Goal: Task Accomplishment & Management: Manage account settings

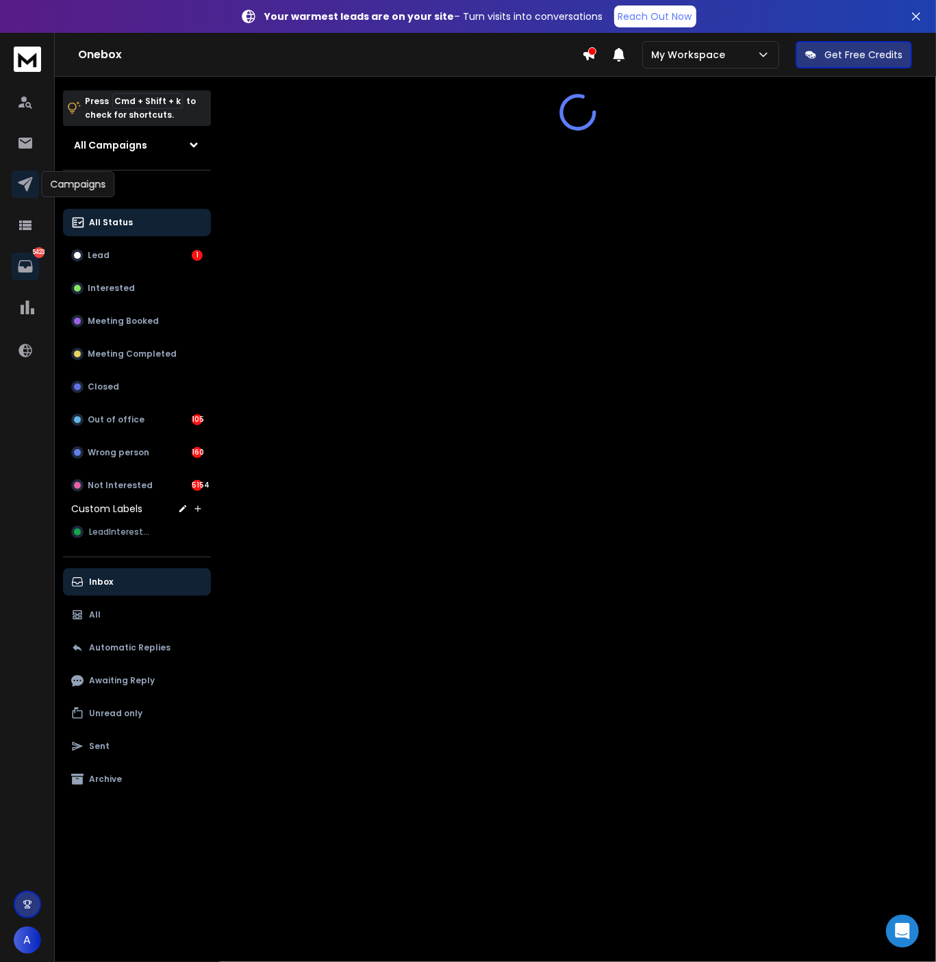
click at [27, 186] on icon at bounding box center [25, 184] width 14 height 14
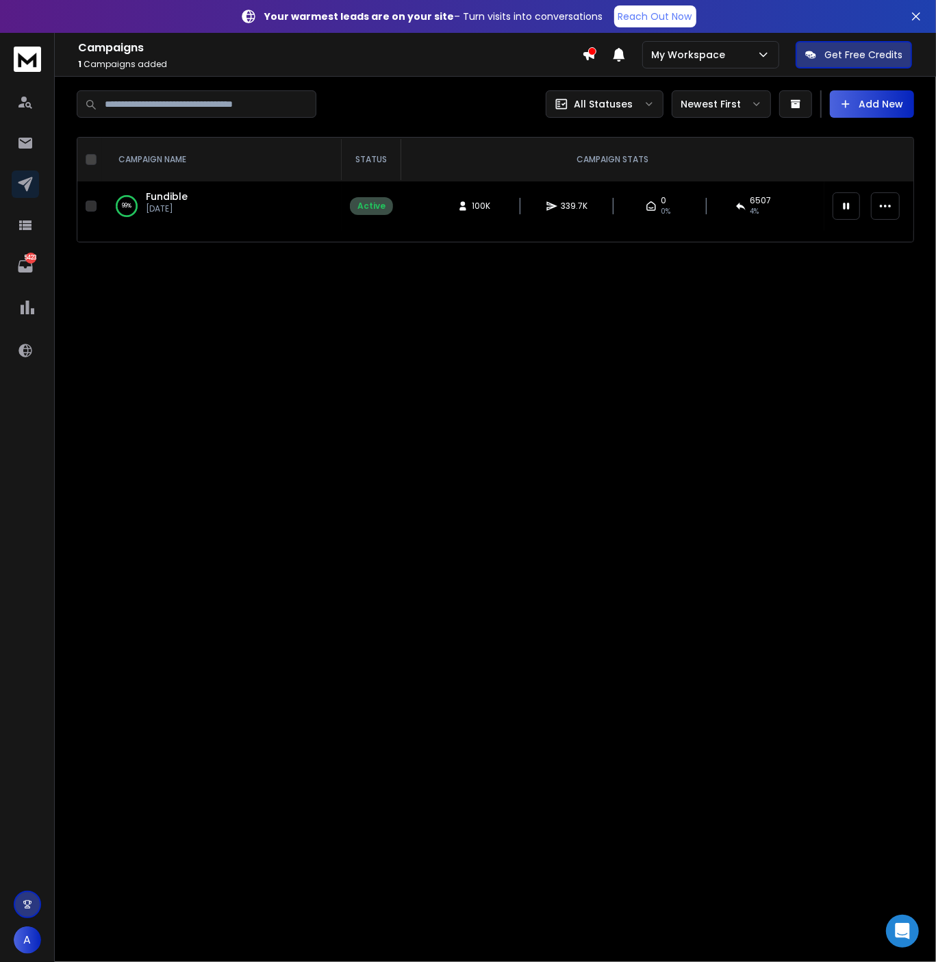
click at [216, 214] on div "99 % Fundible 2 months ago" at bounding box center [222, 206] width 212 height 33
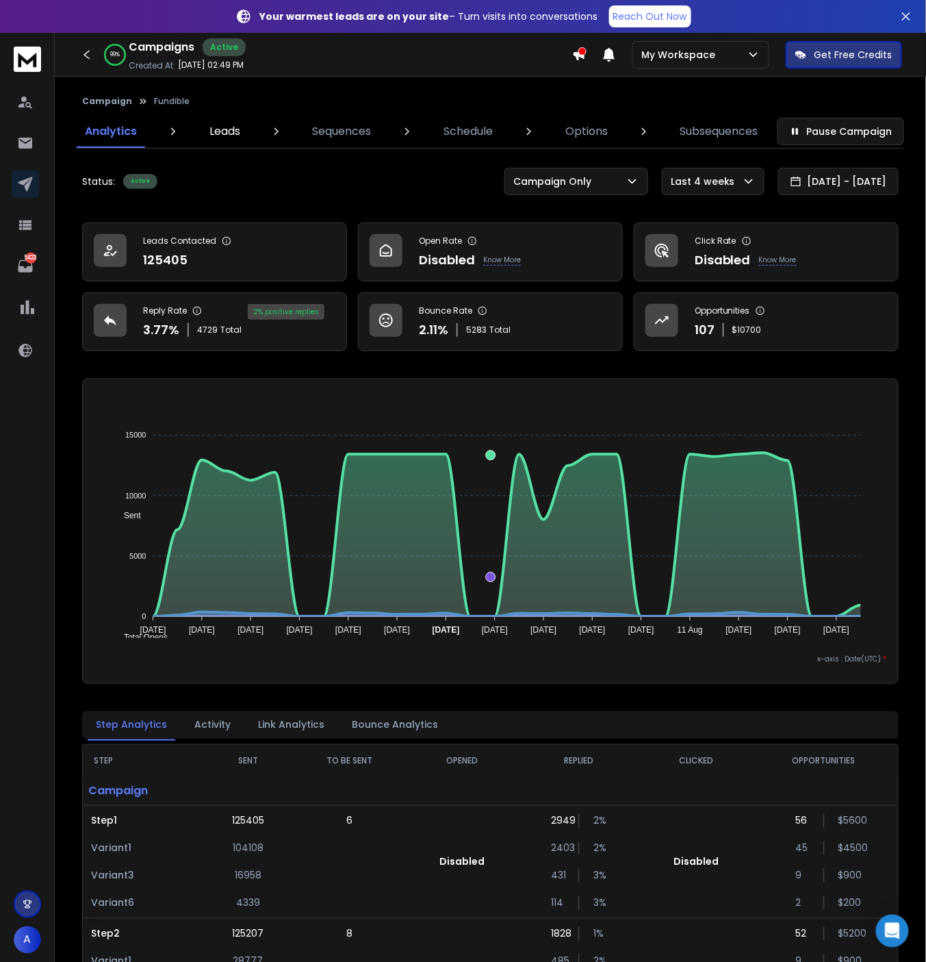
click at [216, 135] on p "Leads" at bounding box center [224, 131] width 31 height 16
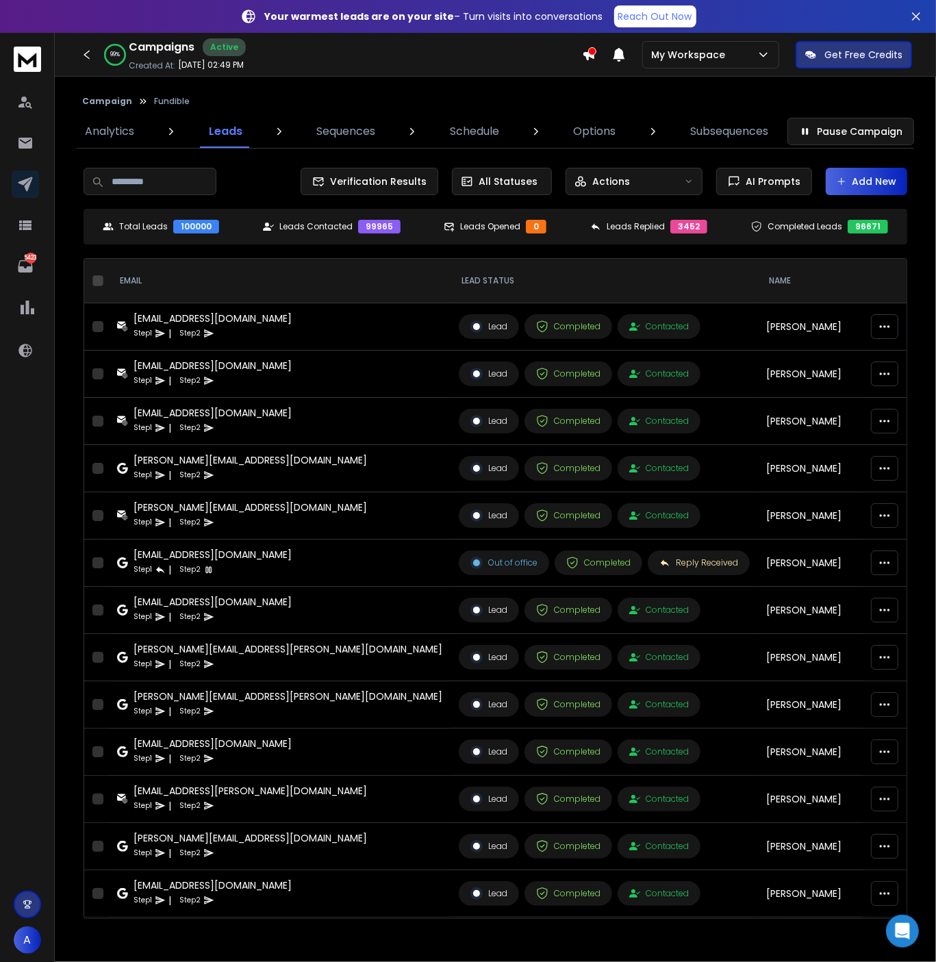
click at [898, 172] on button "Add New" at bounding box center [866, 181] width 81 height 27
click at [484, 186] on div "All Statuses" at bounding box center [499, 182] width 77 height 14
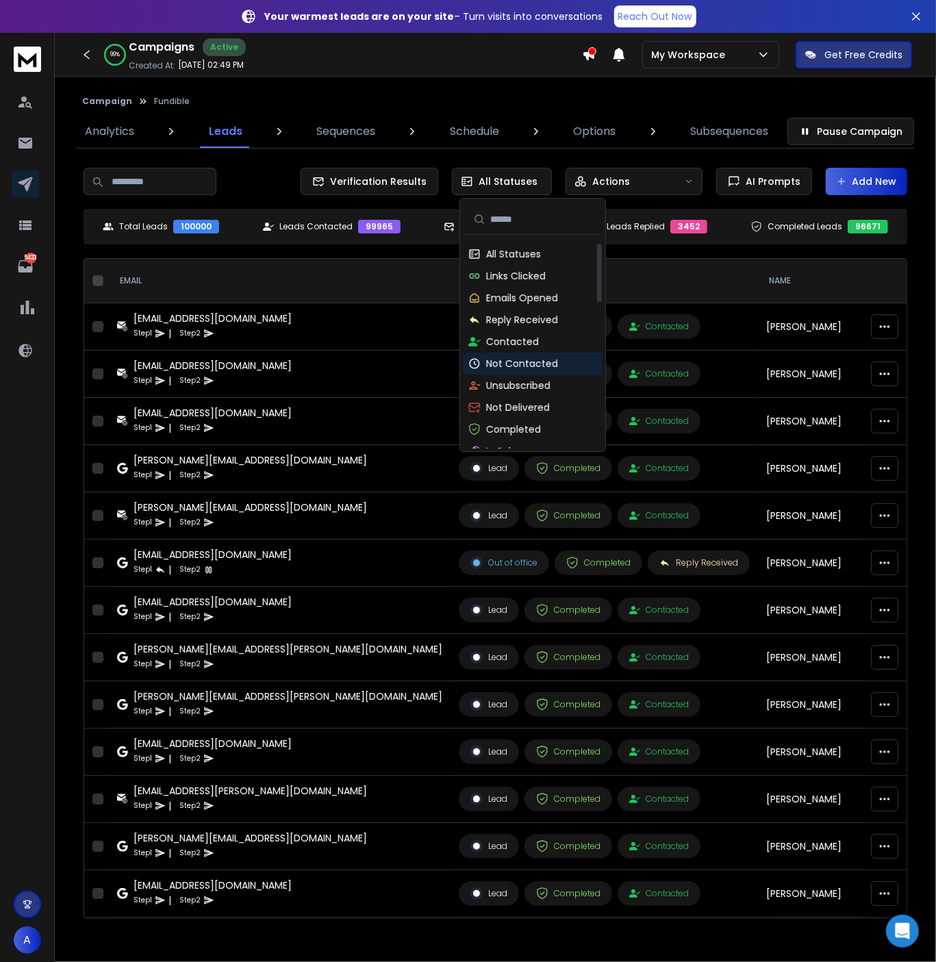
scroll to position [1, 0]
click at [524, 425] on p "Completed" at bounding box center [513, 429] width 55 height 14
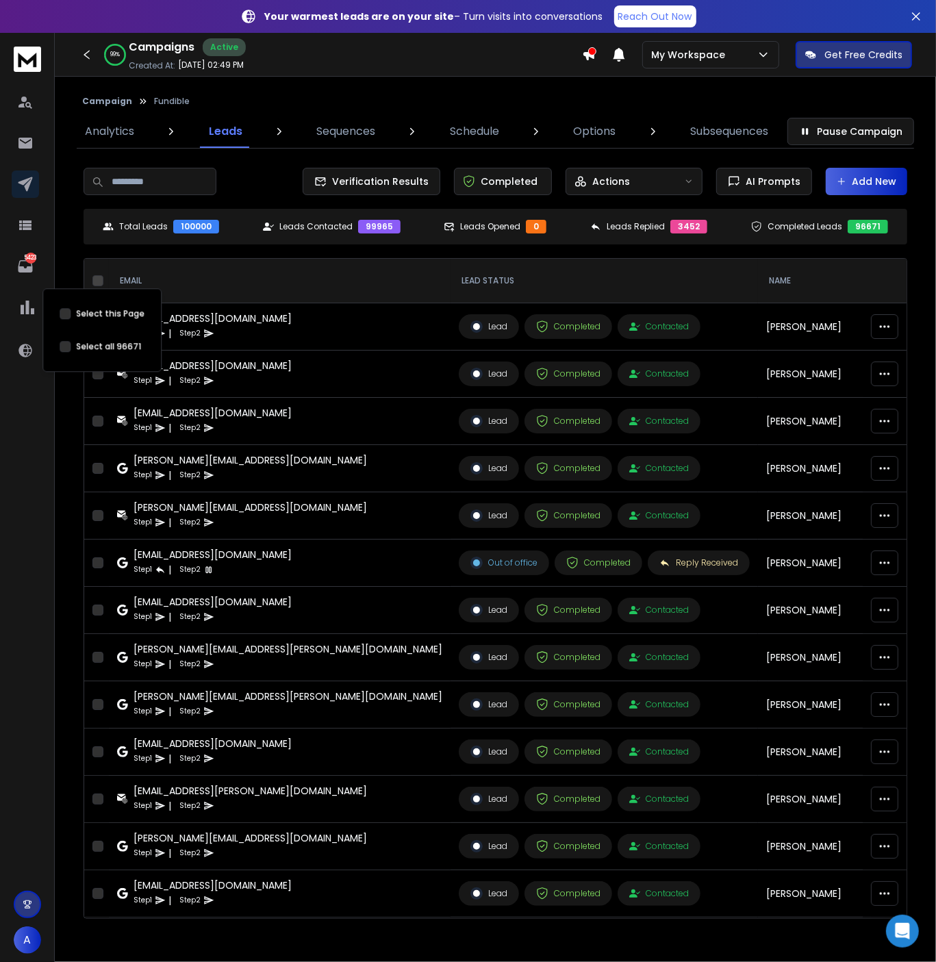
click at [64, 345] on button "Select this Page" at bounding box center [65, 346] width 11 height 11
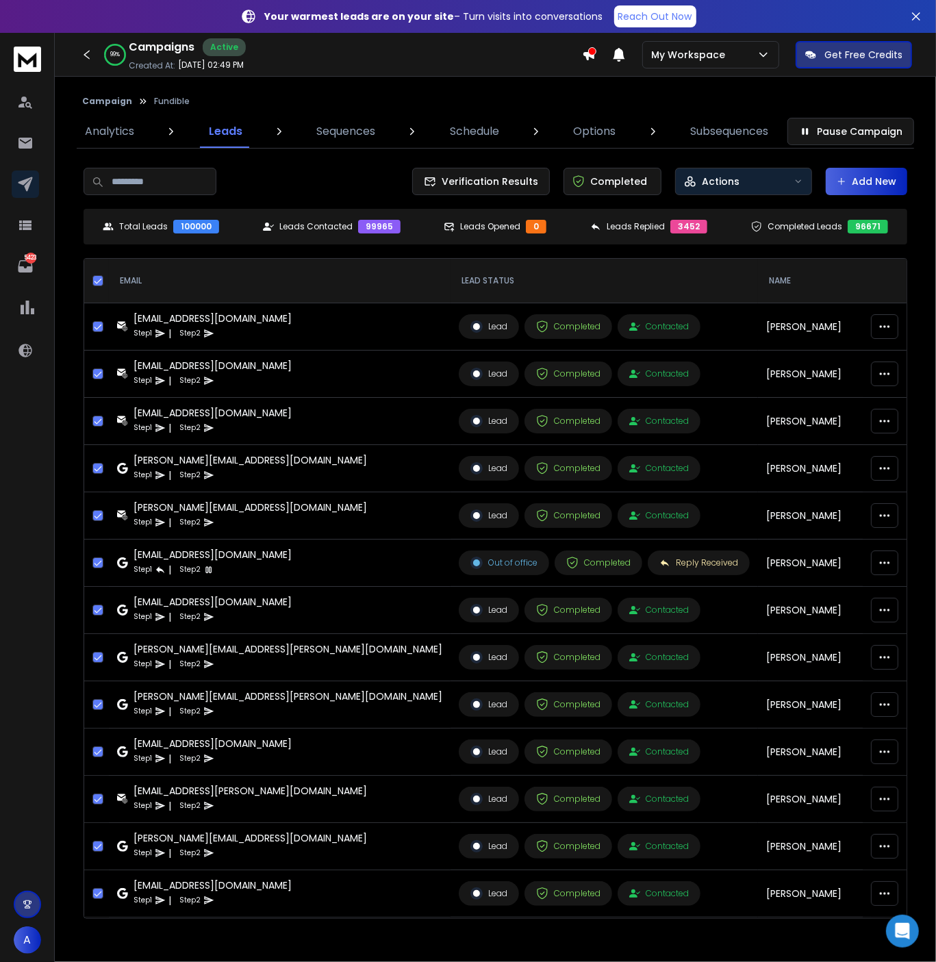
click at [756, 185] on div "Actions" at bounding box center [736, 182] width 104 height 14
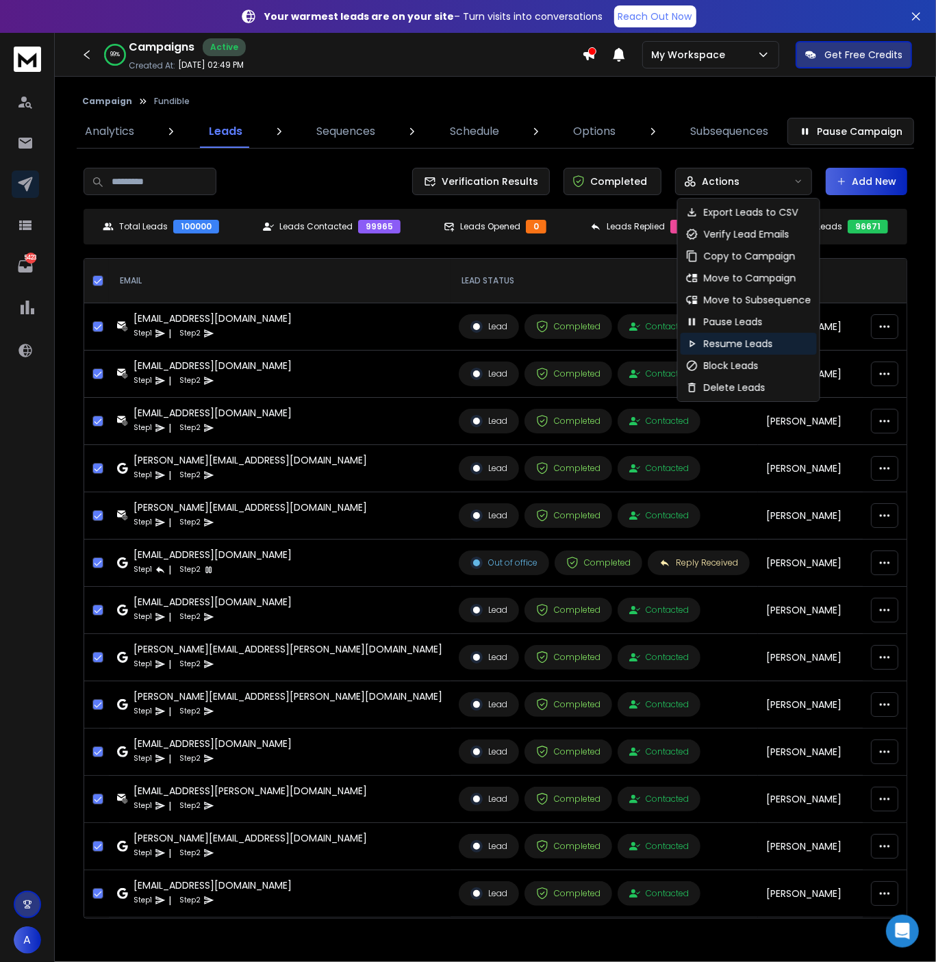
click at [321, 186] on div "Verification Results Completed Actions Add New" at bounding box center [496, 181] width 824 height 27
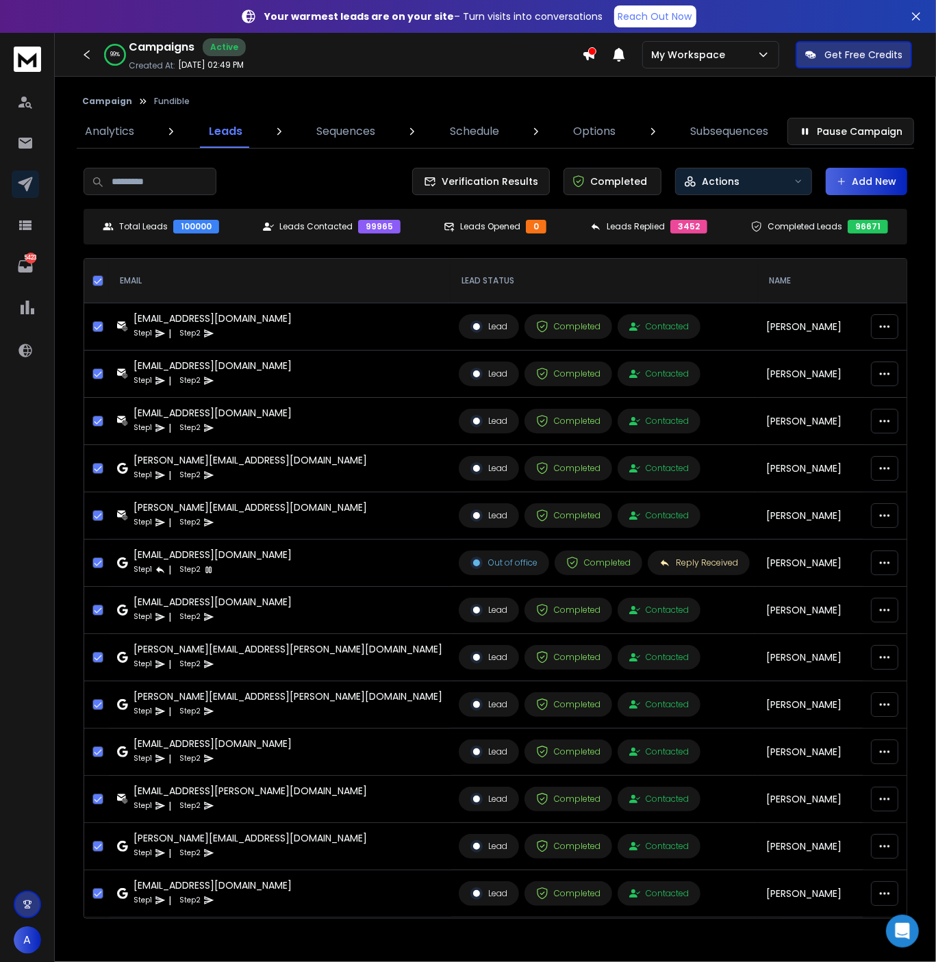
click at [713, 183] on p "Actions" at bounding box center [721, 182] width 38 height 14
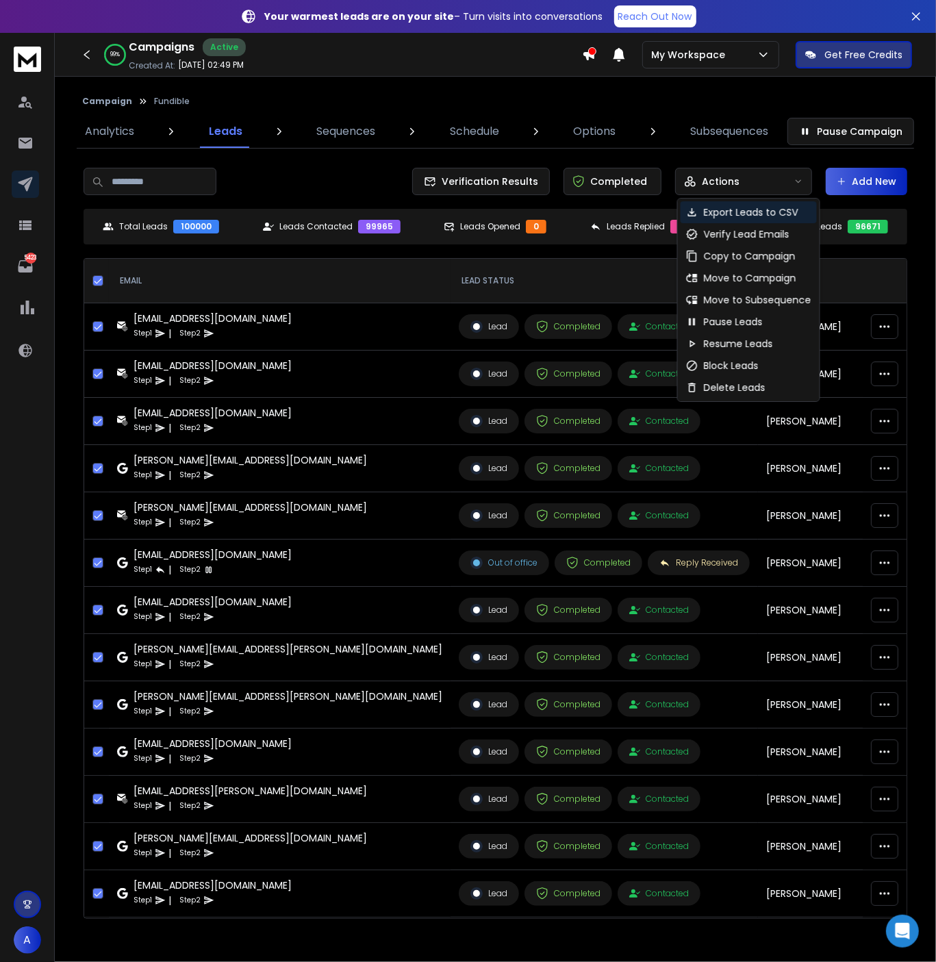
click at [727, 218] on p "Export Leads to CSV" at bounding box center [751, 212] width 94 height 14
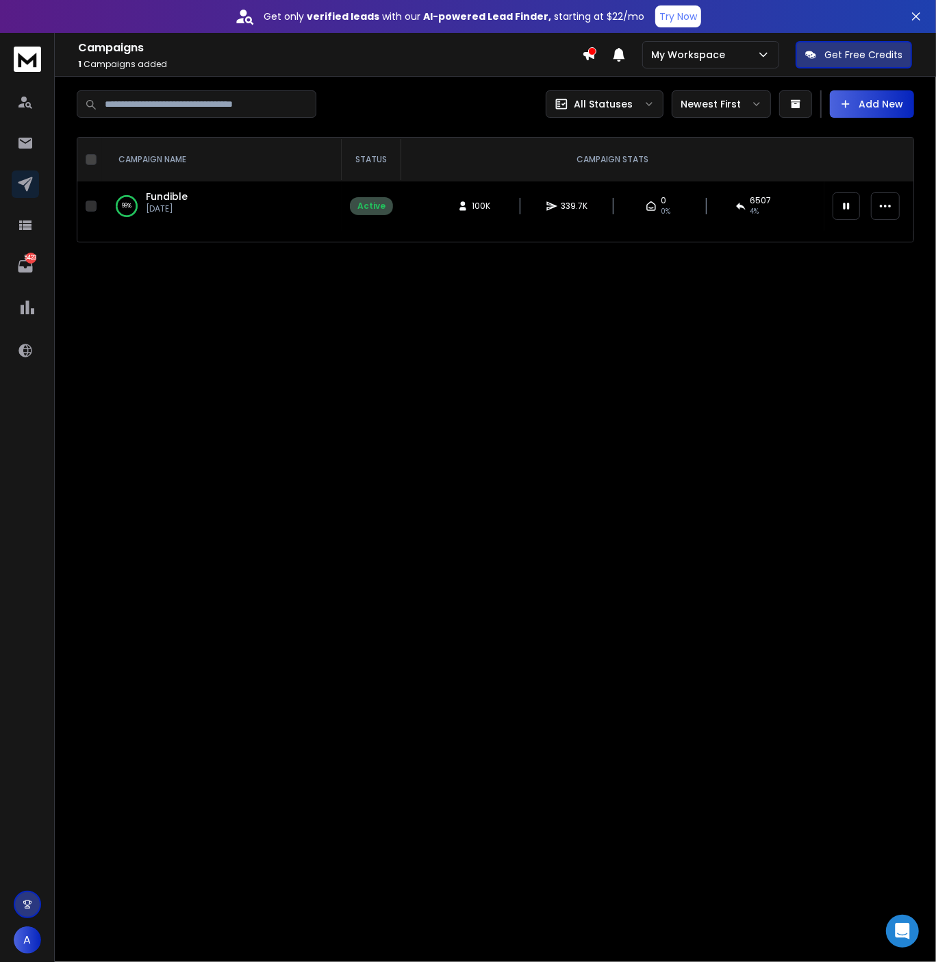
click at [897, 214] on button "button" at bounding box center [885, 205] width 29 height 27
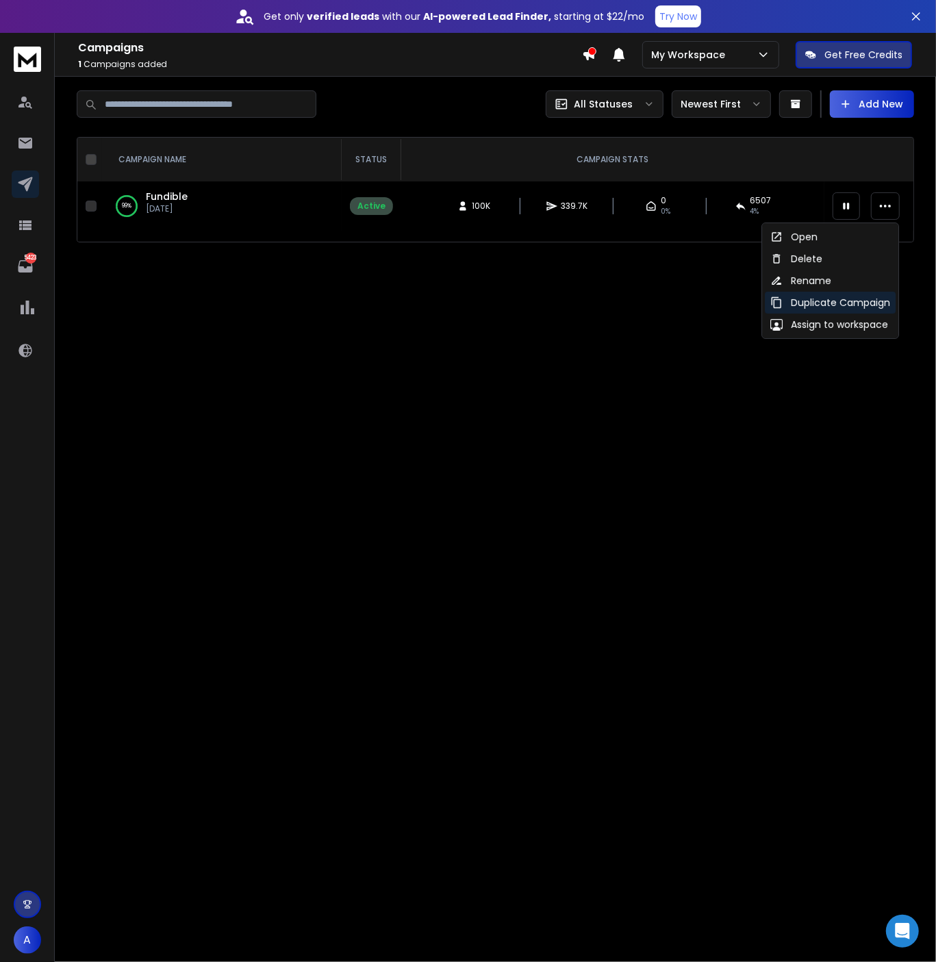
click at [841, 298] on div "Duplicate Campaign" at bounding box center [830, 303] width 120 height 14
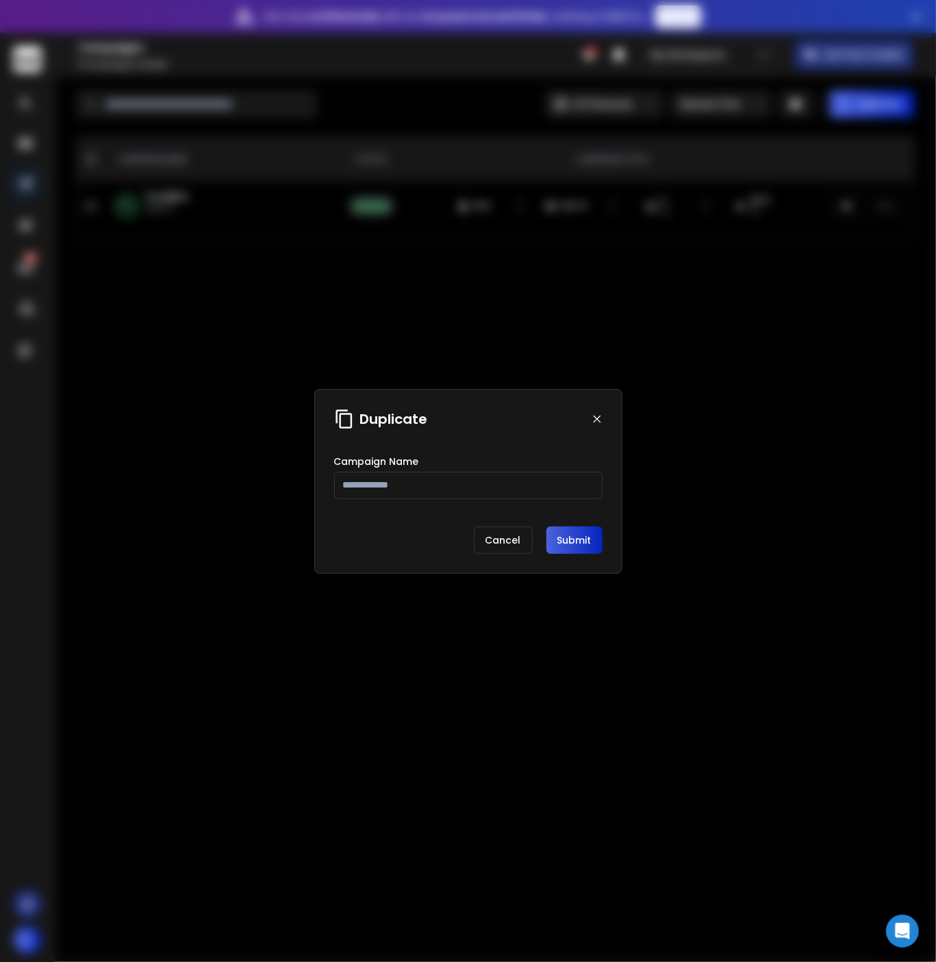
click at [512, 487] on input "text" at bounding box center [468, 485] width 268 height 27
type input "**********"
click at [546, 526] on button "Submit" at bounding box center [574, 539] width 56 height 27
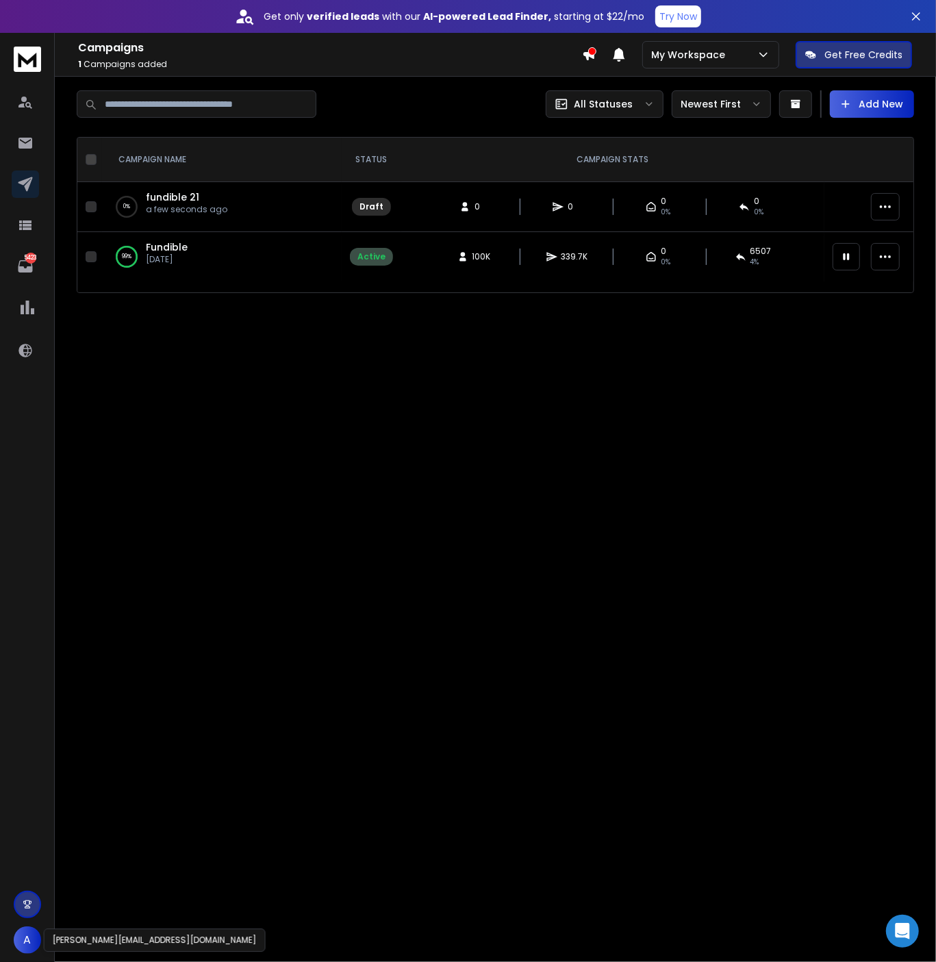
click at [31, 940] on span "A" at bounding box center [27, 939] width 27 height 27
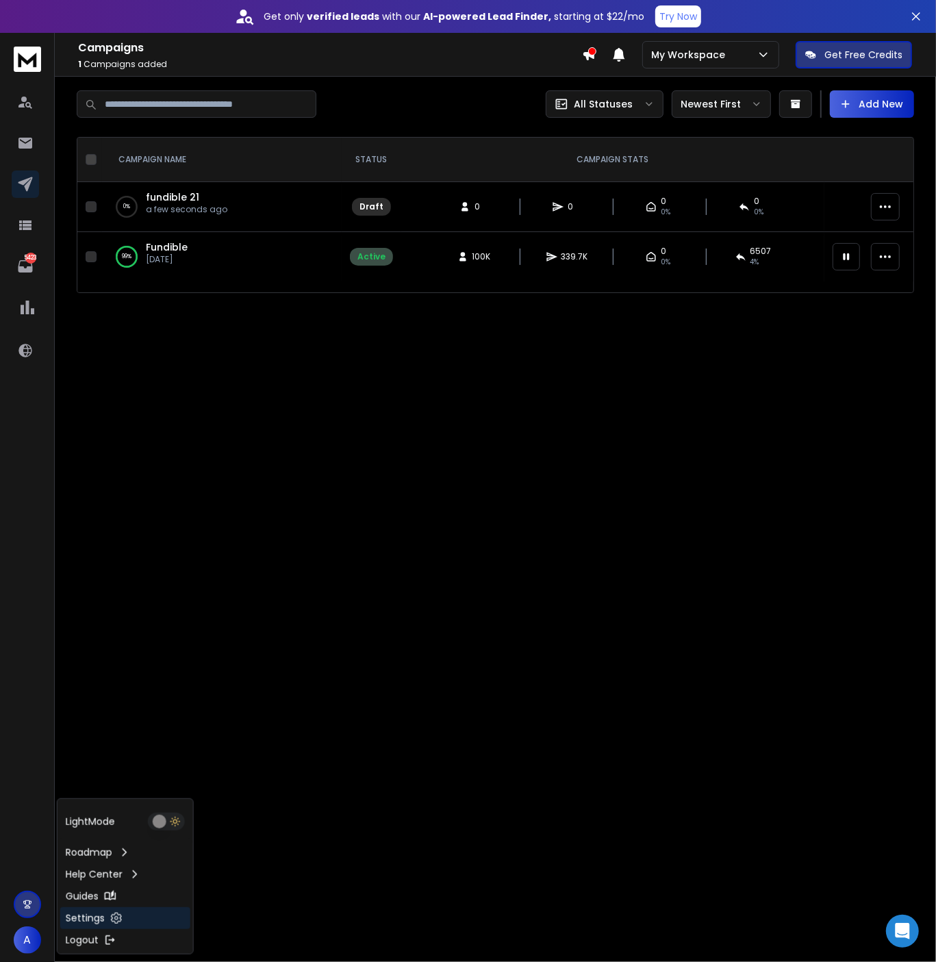
click at [71, 912] on p "Settings" at bounding box center [85, 918] width 39 height 14
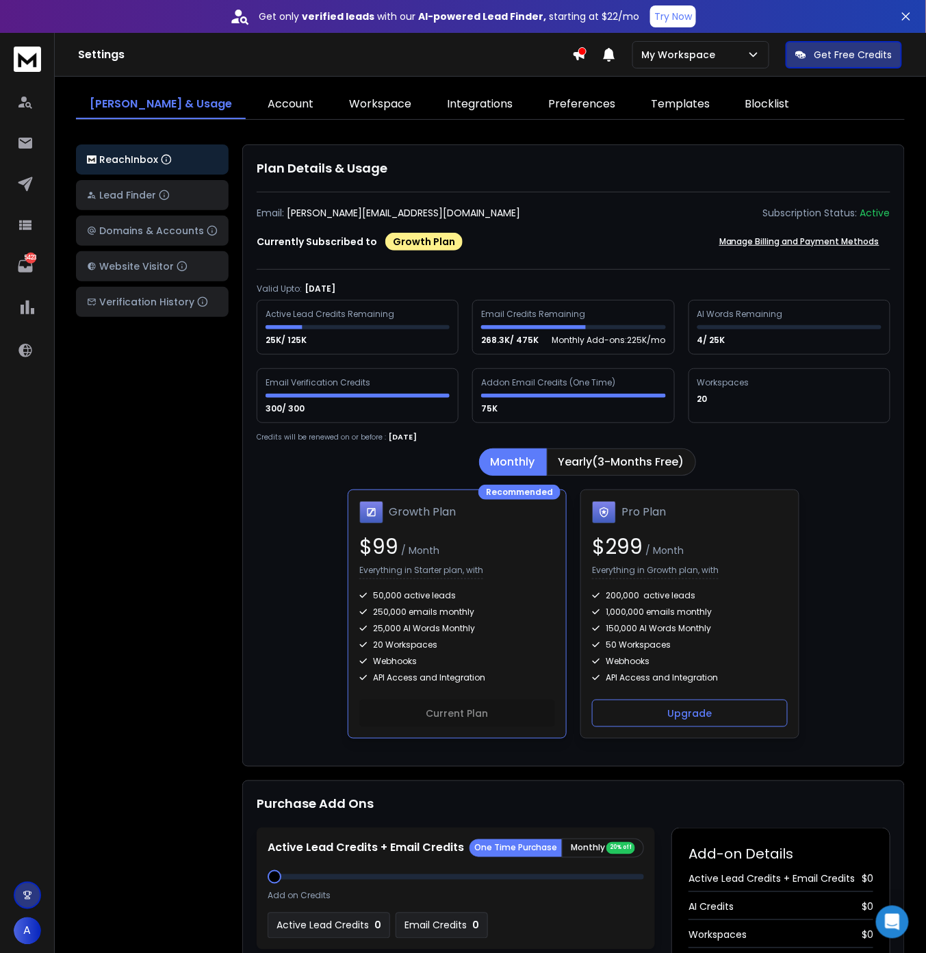
click at [433, 100] on link "Integrations" at bounding box center [479, 104] width 93 height 29
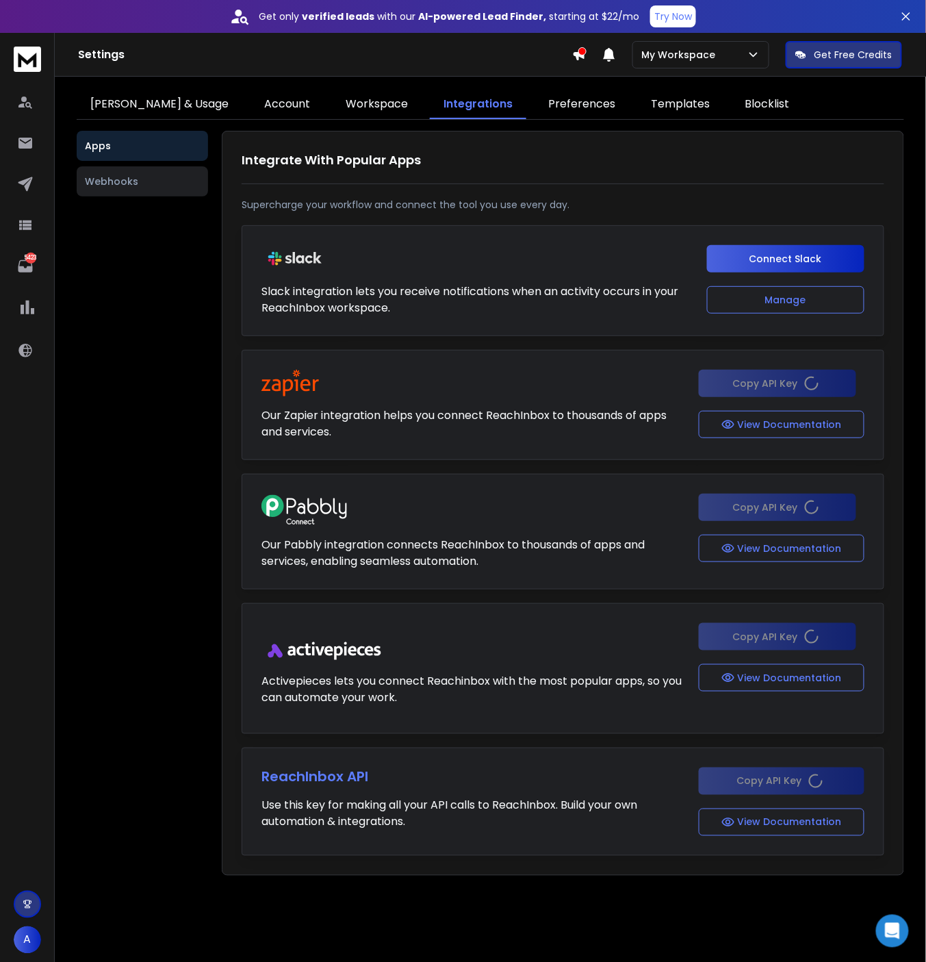
click at [136, 187] on button "Webhooks" at bounding box center [142, 181] width 131 height 30
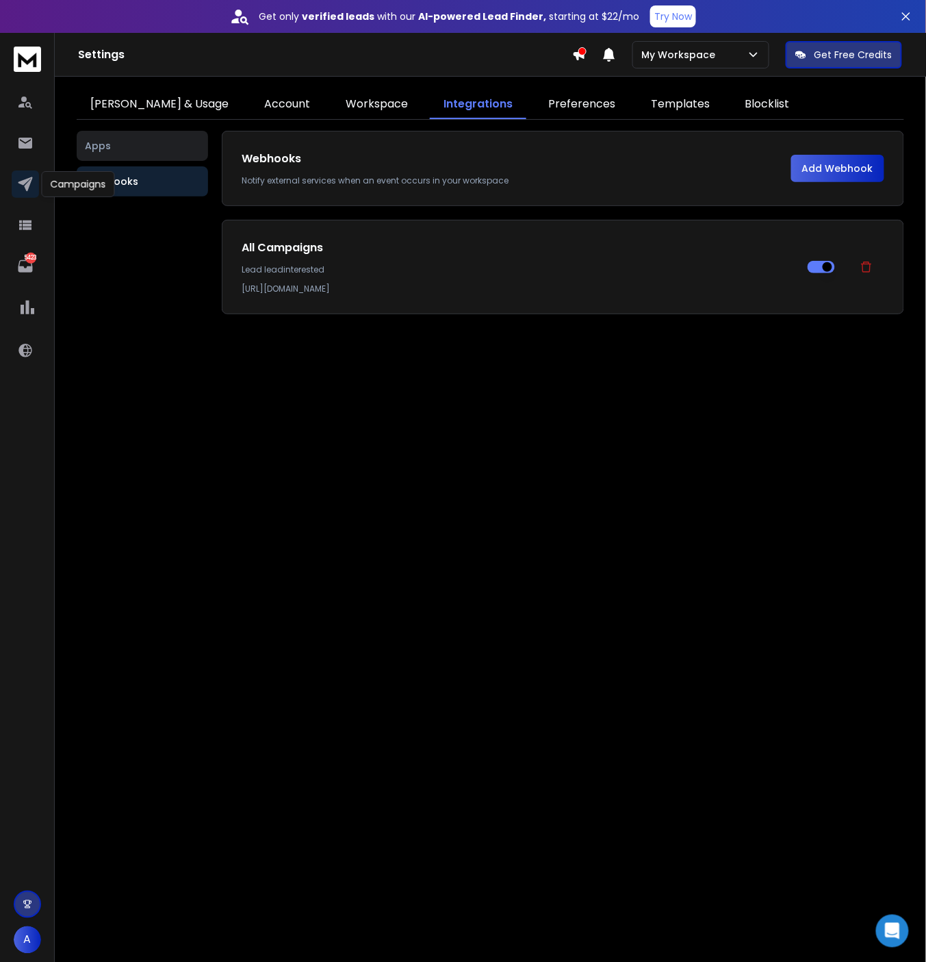
click at [27, 181] on icon at bounding box center [25, 184] width 16 height 16
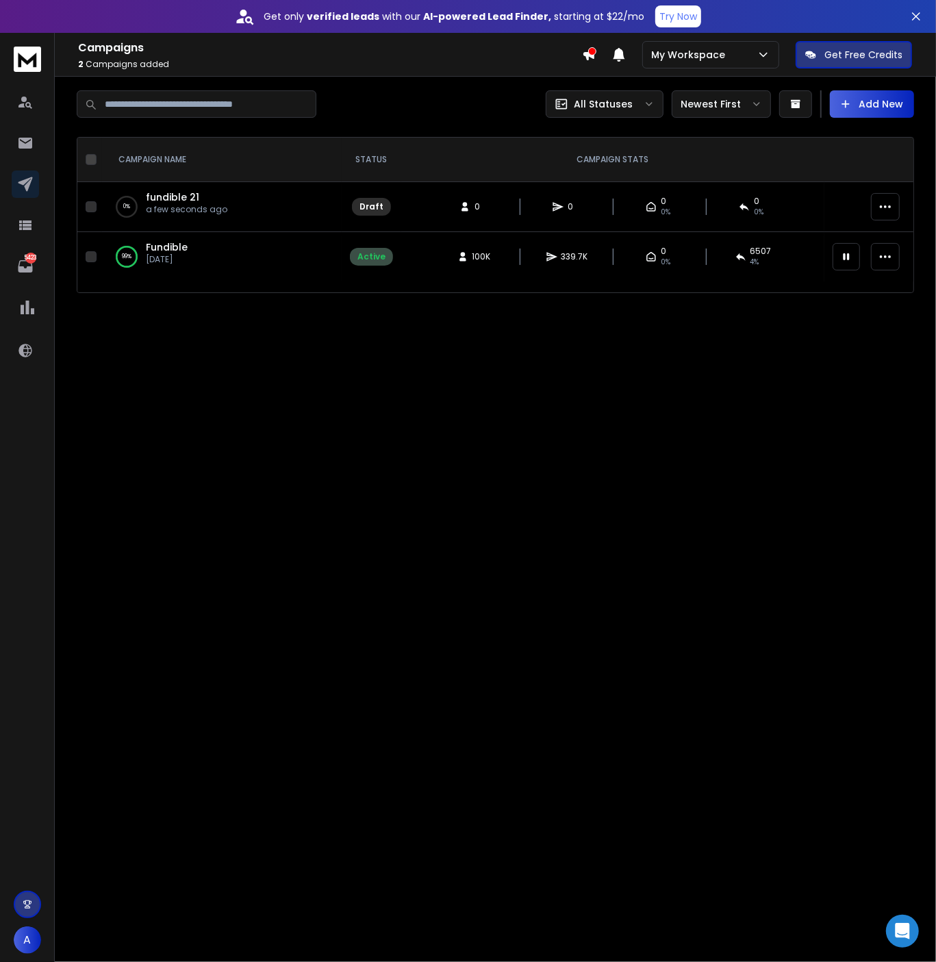
click at [271, 216] on div "0 % fundible 21 a few seconds ago" at bounding box center [222, 206] width 212 height 33
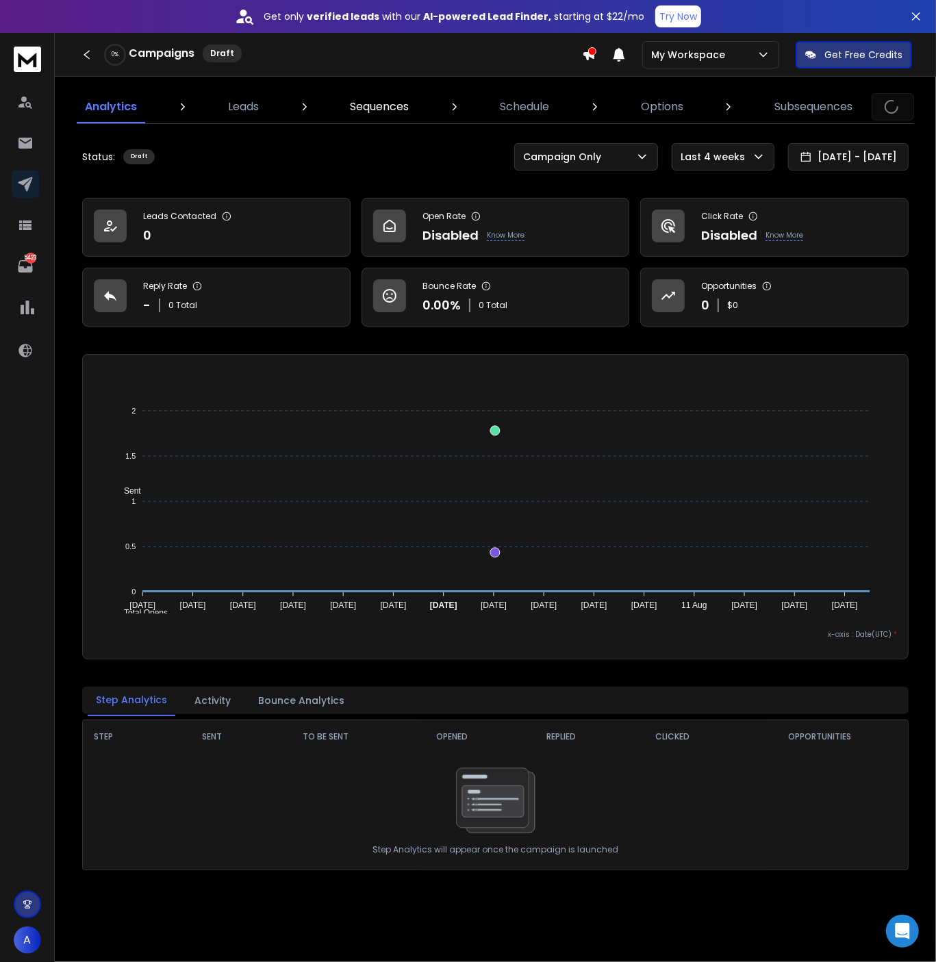
click at [359, 112] on p "Sequences" at bounding box center [379, 107] width 59 height 16
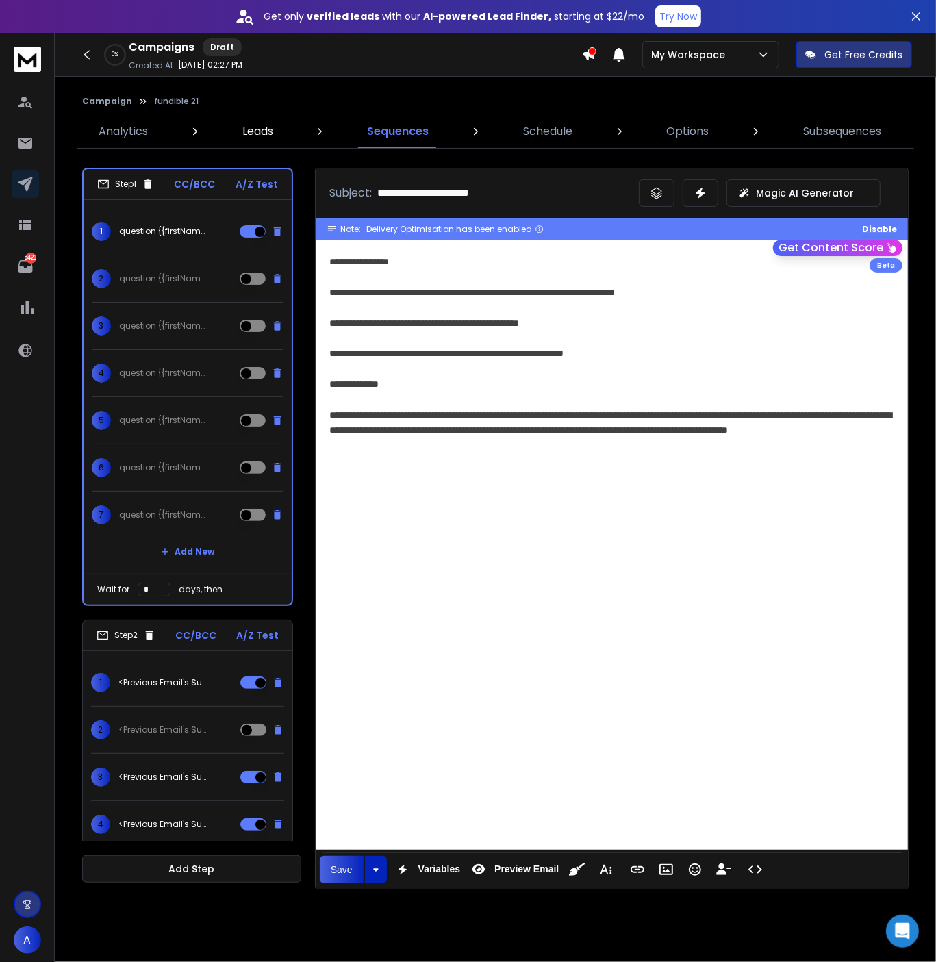
click at [235, 115] on link "Leads" at bounding box center [257, 131] width 47 height 33
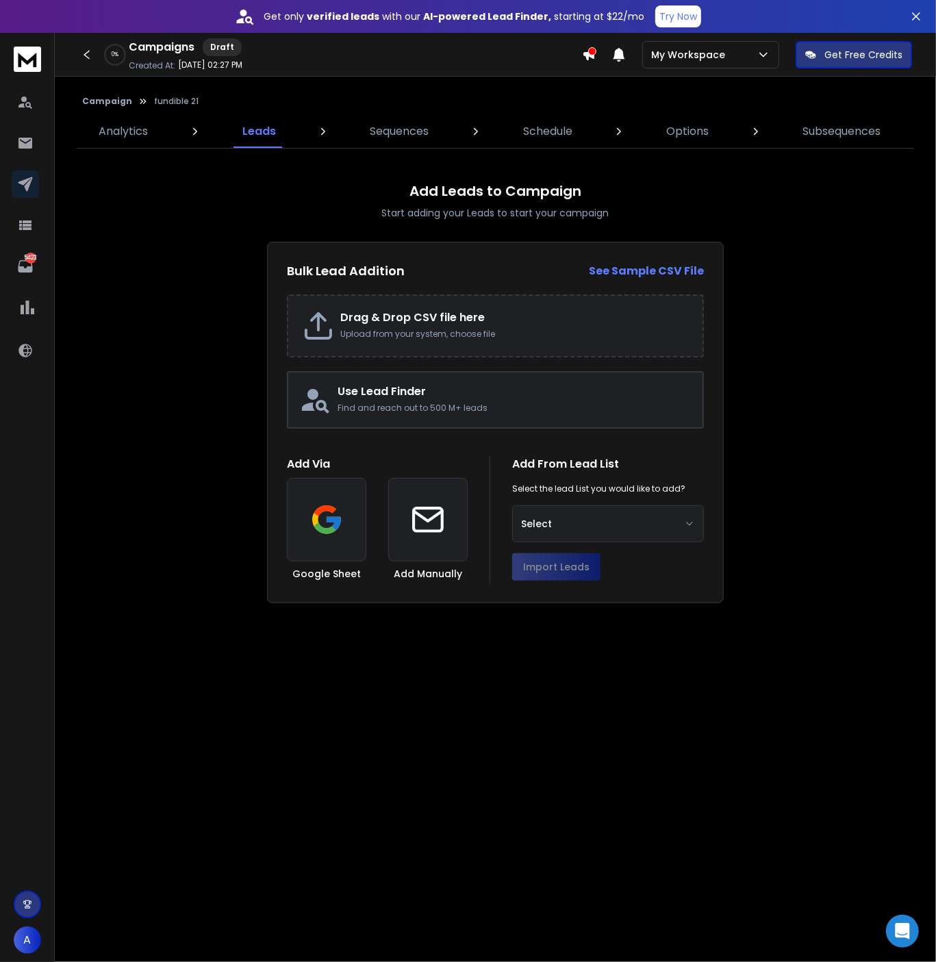
click at [505, 315] on h2 "Drag & Drop CSV file here" at bounding box center [514, 317] width 348 height 16
type input "**********"
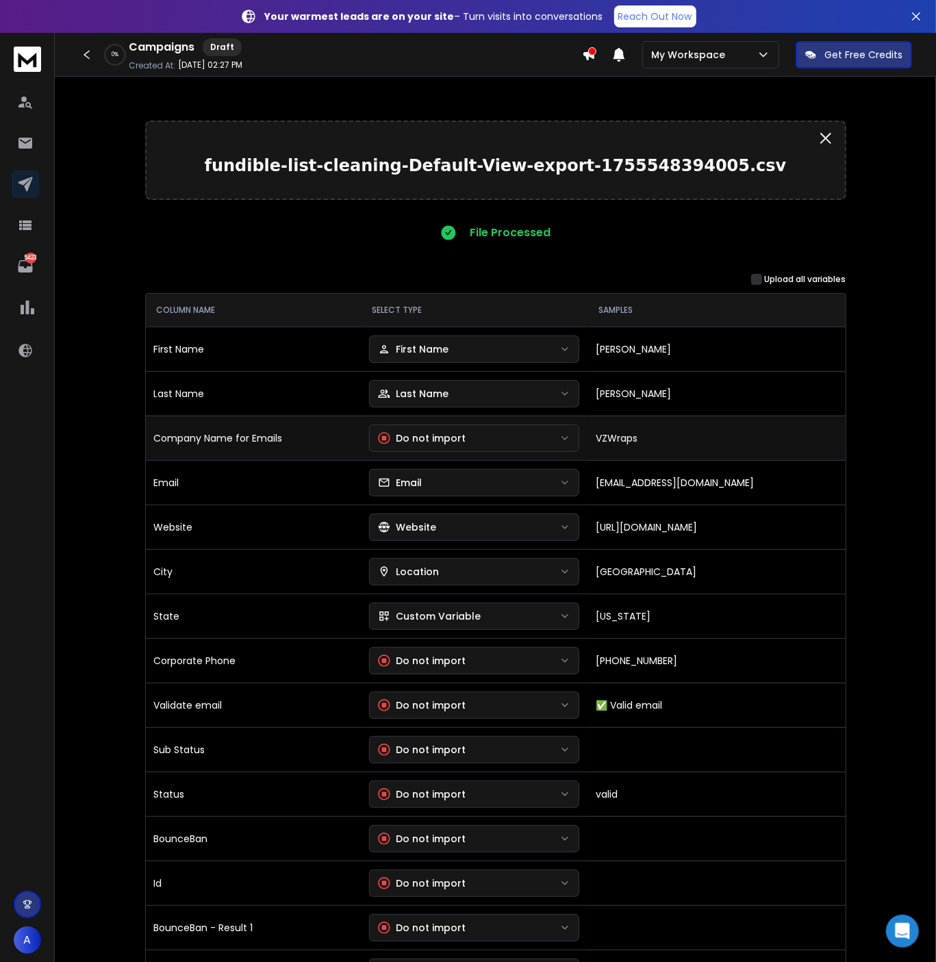
click at [464, 433] on div "Do not import" at bounding box center [422, 438] width 88 height 14
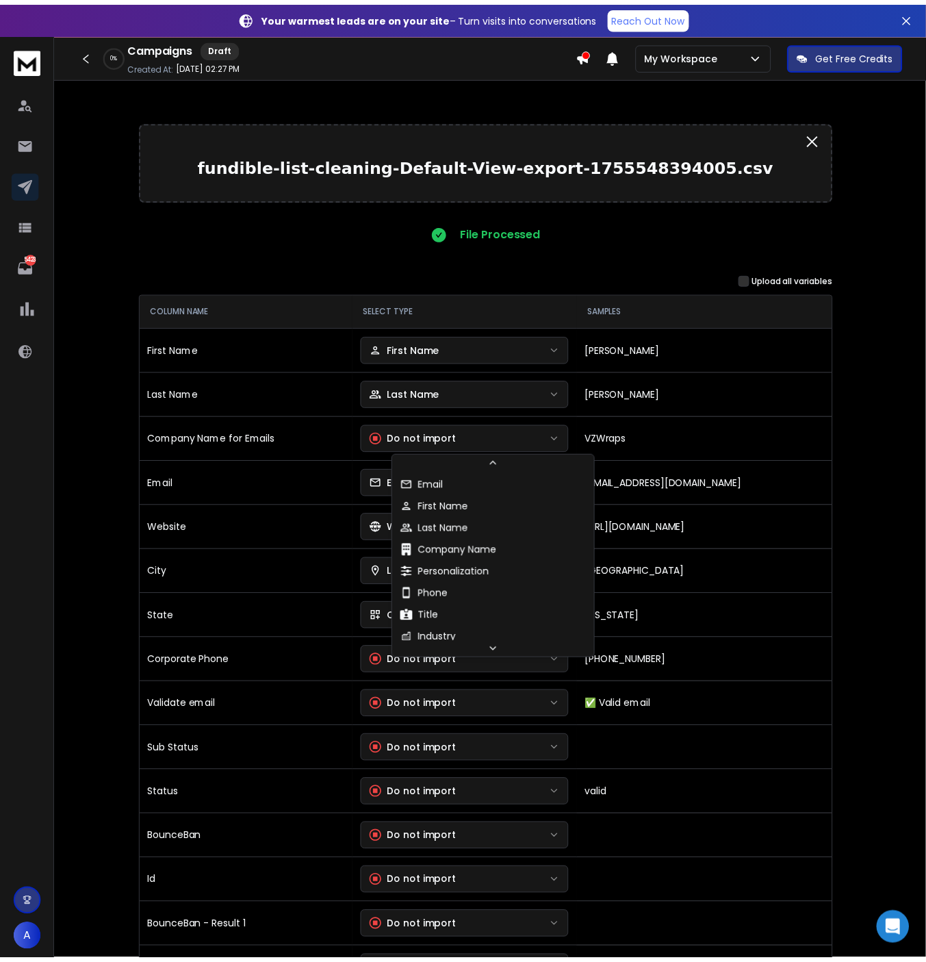
scroll to position [138, 0]
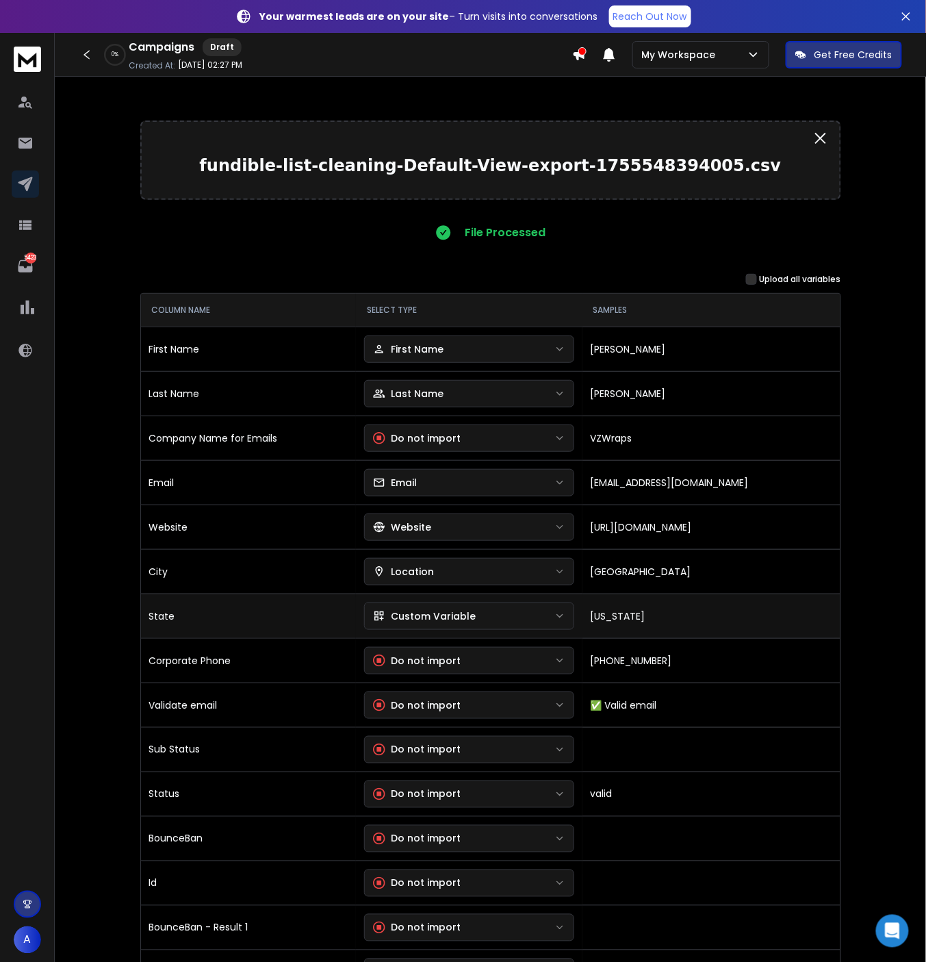
click at [720, 599] on td "[US_STATE]" at bounding box center [712, 616] width 258 height 44
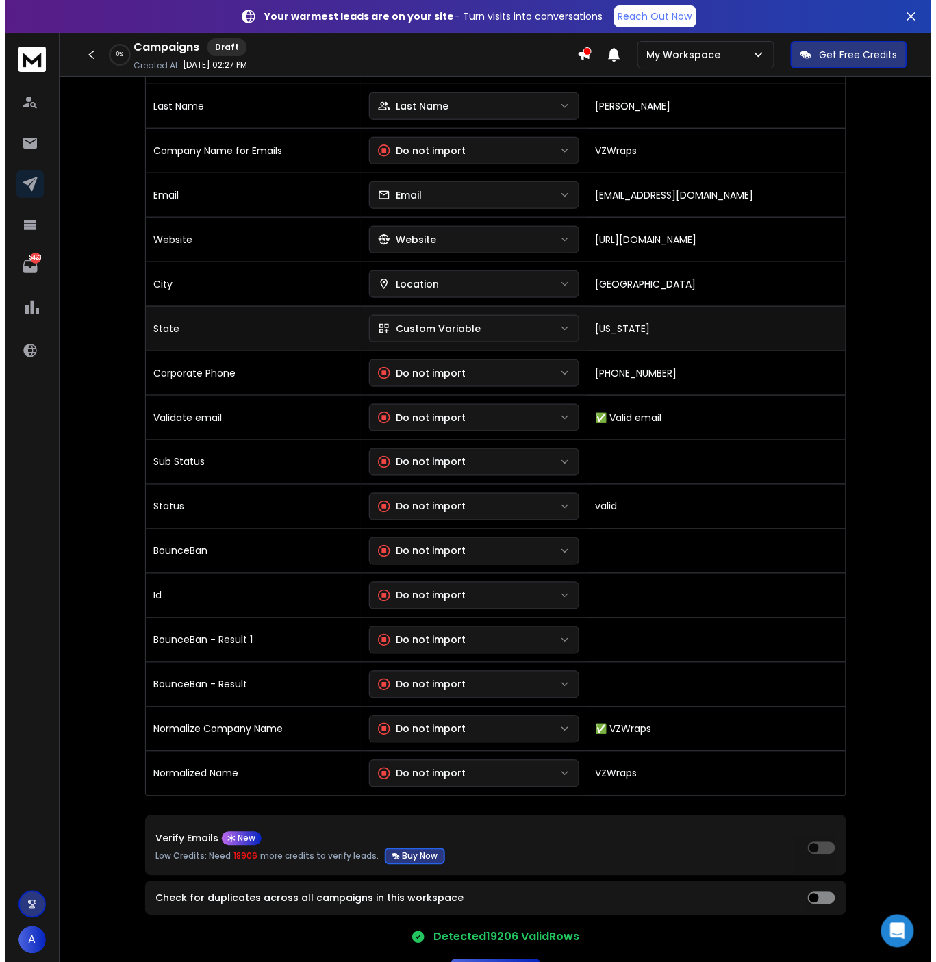
scroll to position [298, 0]
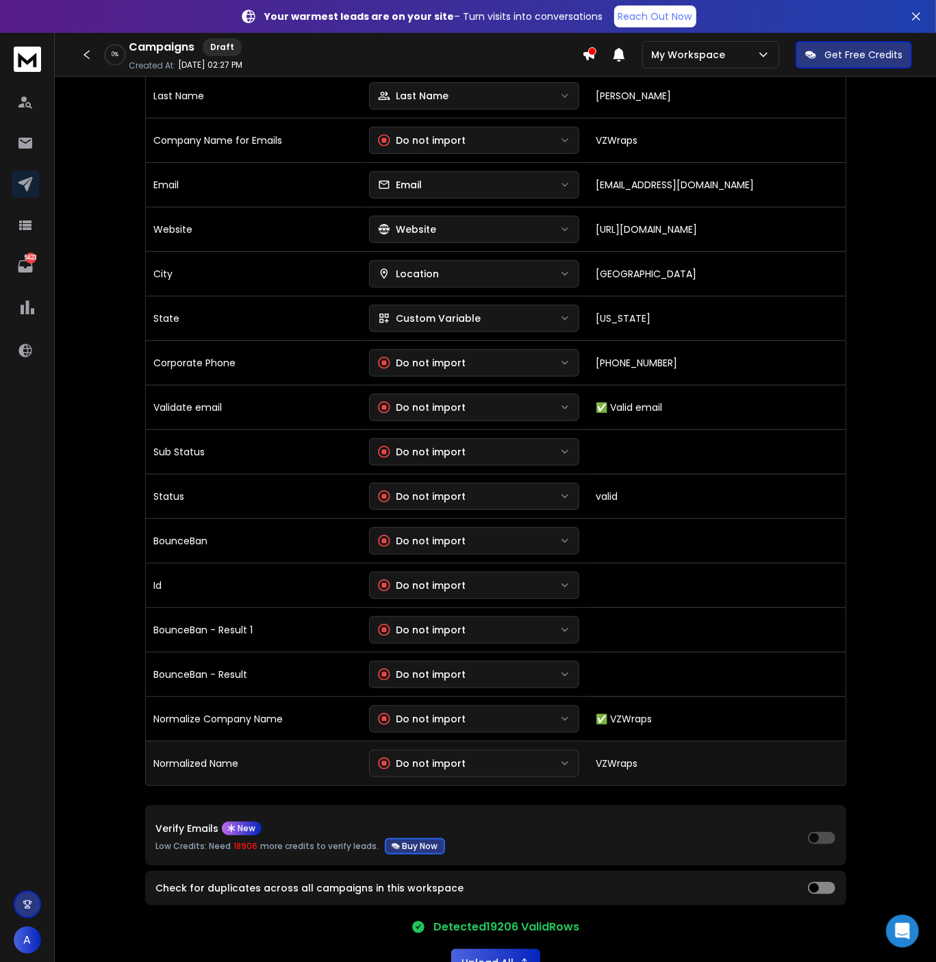
click at [516, 754] on button "Do not import" at bounding box center [474, 763] width 210 height 27
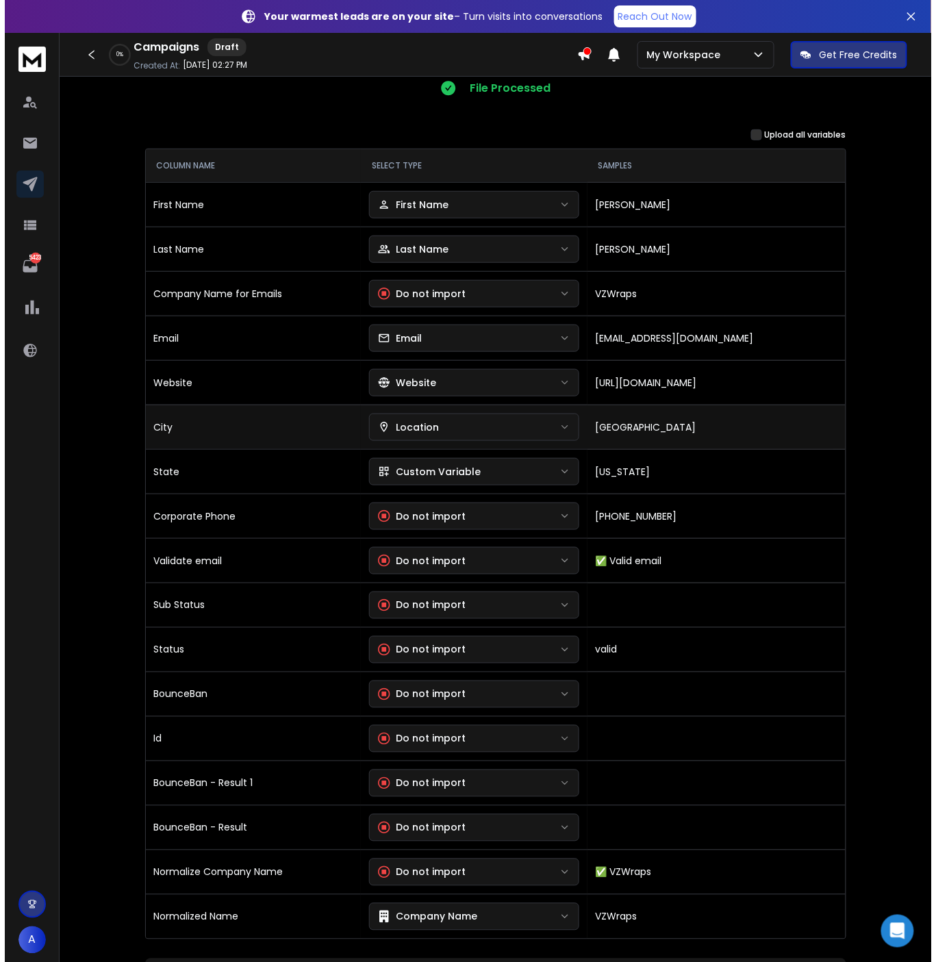
scroll to position [144, 0]
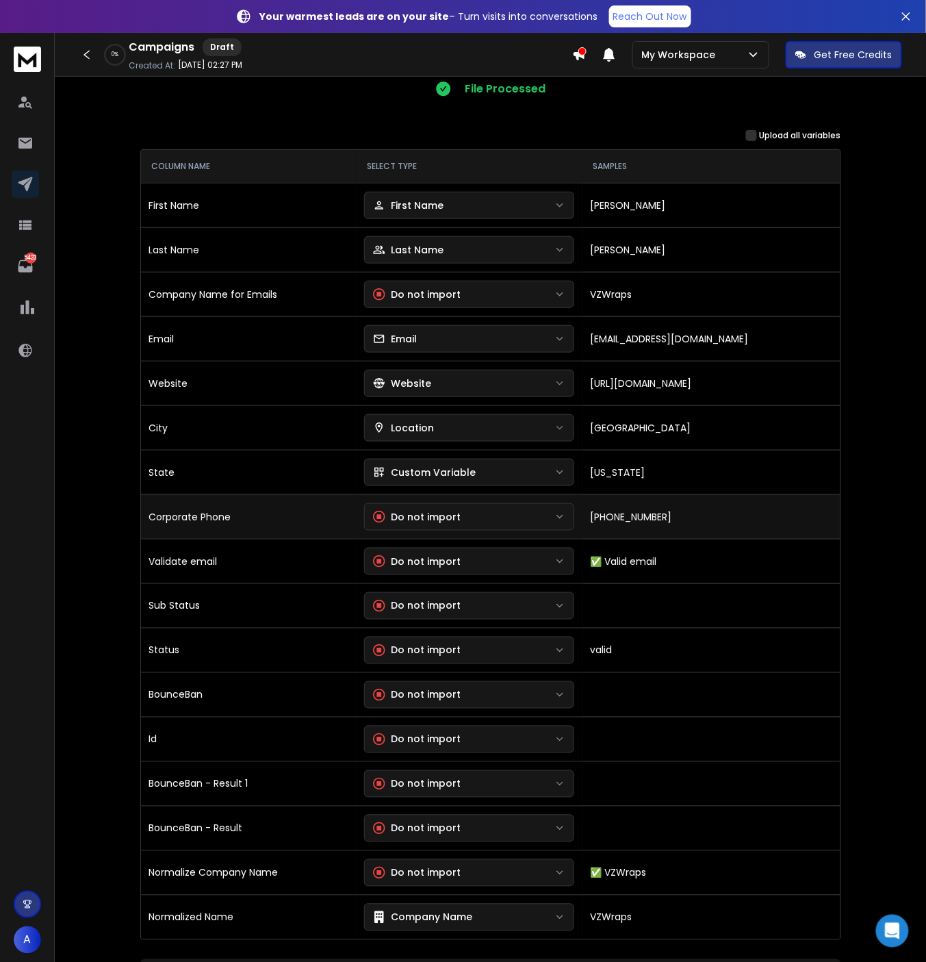
click at [515, 519] on button "Do not import" at bounding box center [469, 516] width 210 height 27
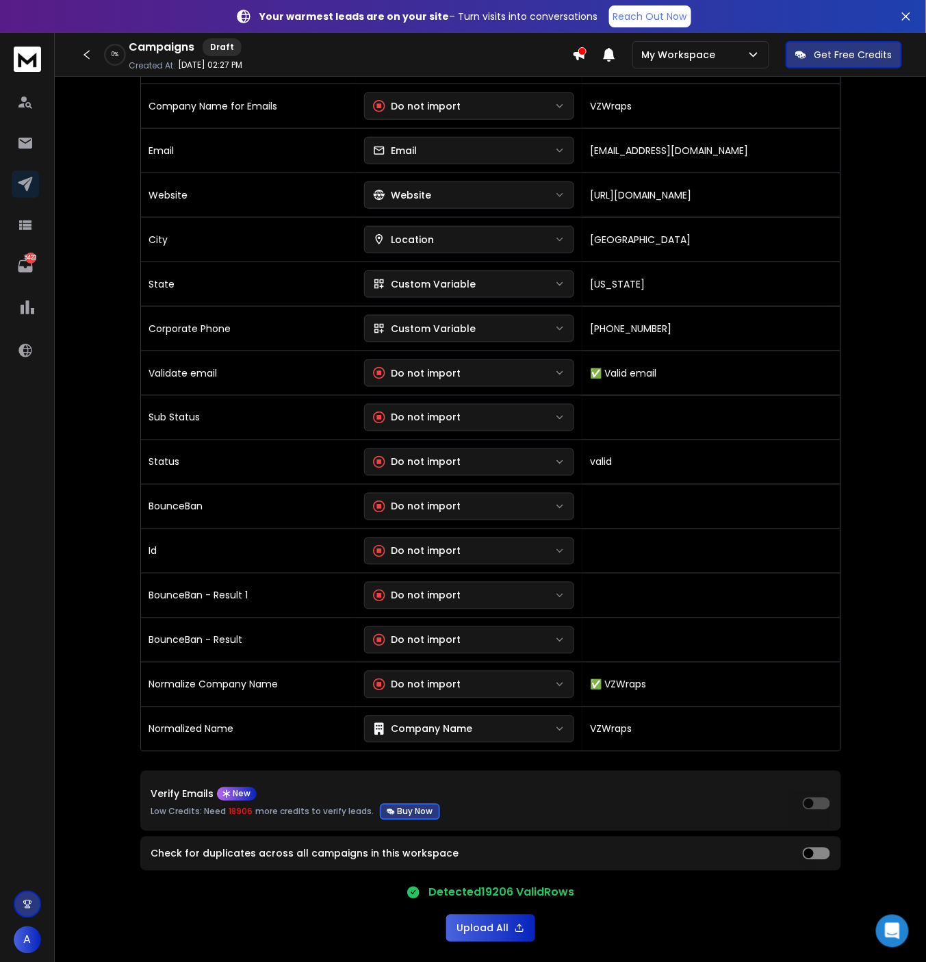
scroll to position [322, 0]
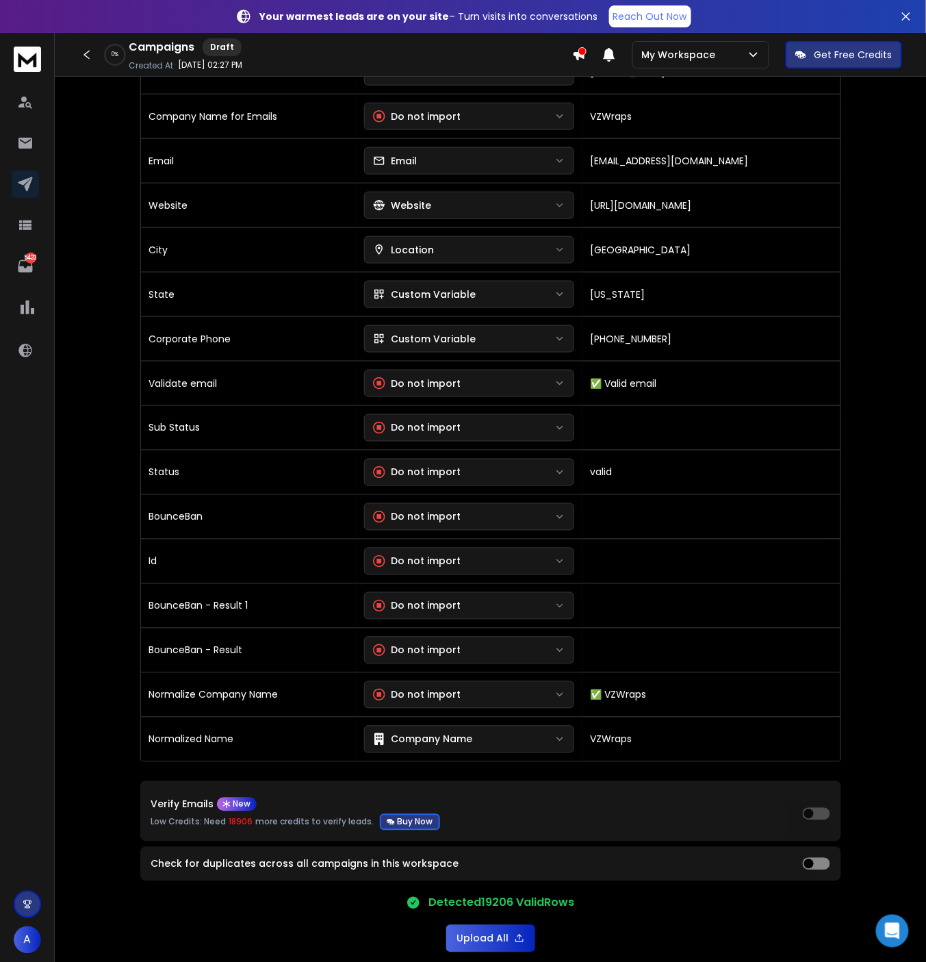
click at [483, 935] on button "Upload All" at bounding box center [490, 938] width 89 height 27
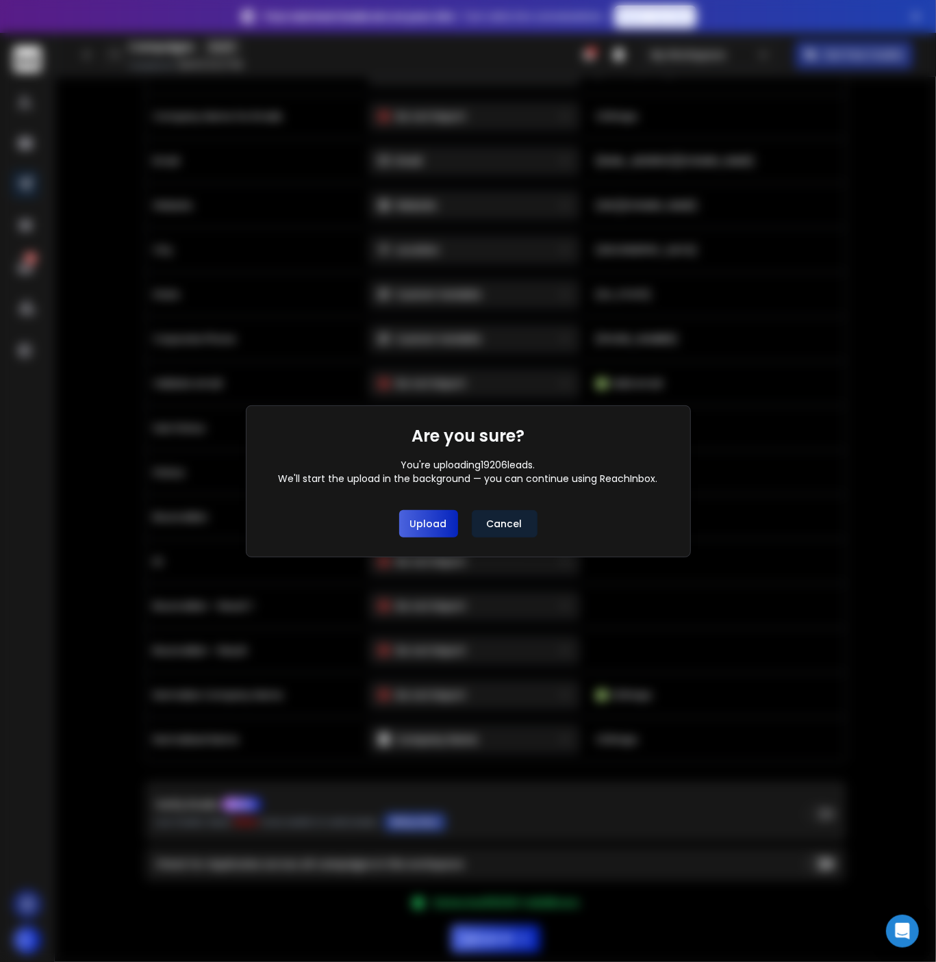
click at [444, 527] on button "Upload" at bounding box center [428, 523] width 59 height 27
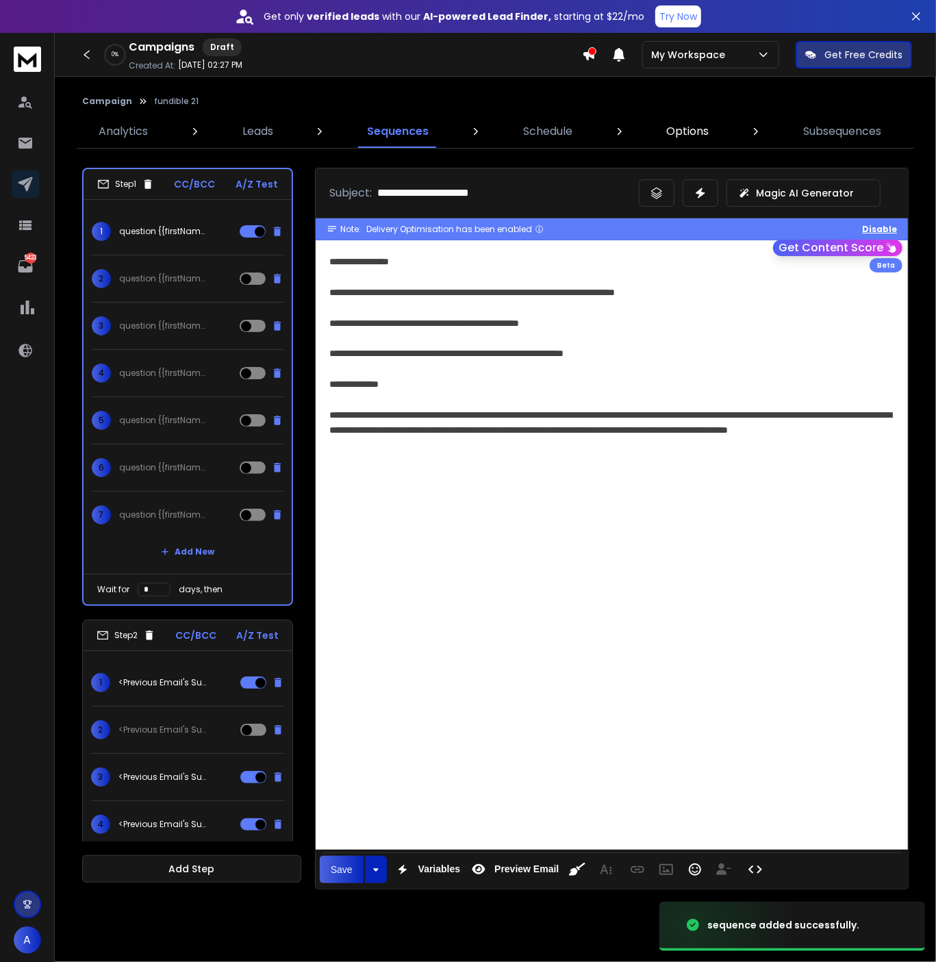
click at [706, 131] on p "Options" at bounding box center [687, 131] width 42 height 16
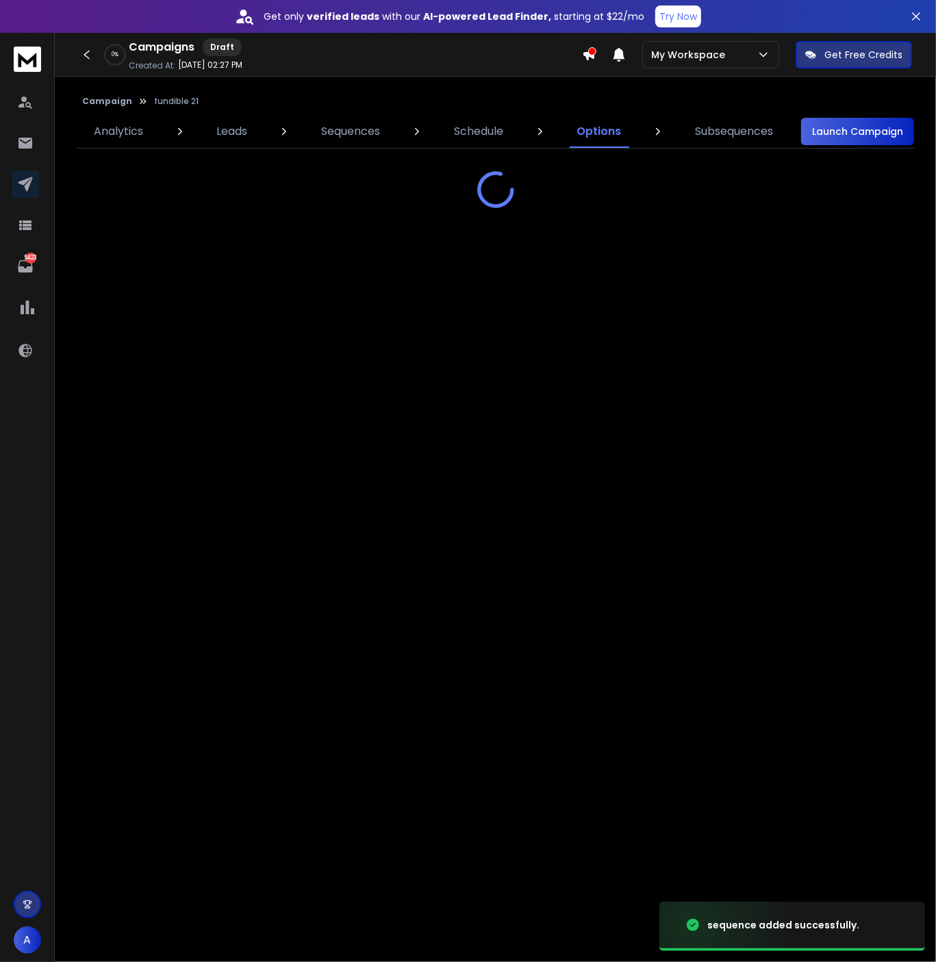
select select "*"
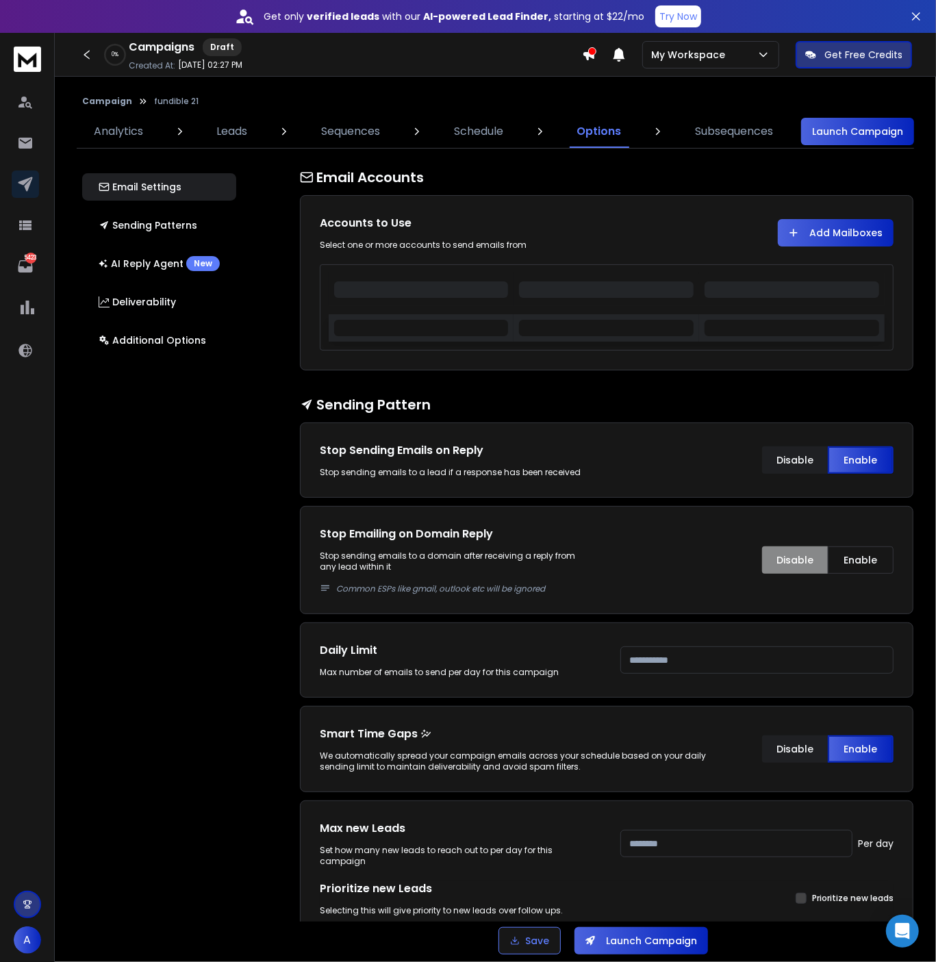
click at [602, 942] on button "Launch Campaign" at bounding box center [640, 940] width 133 height 27
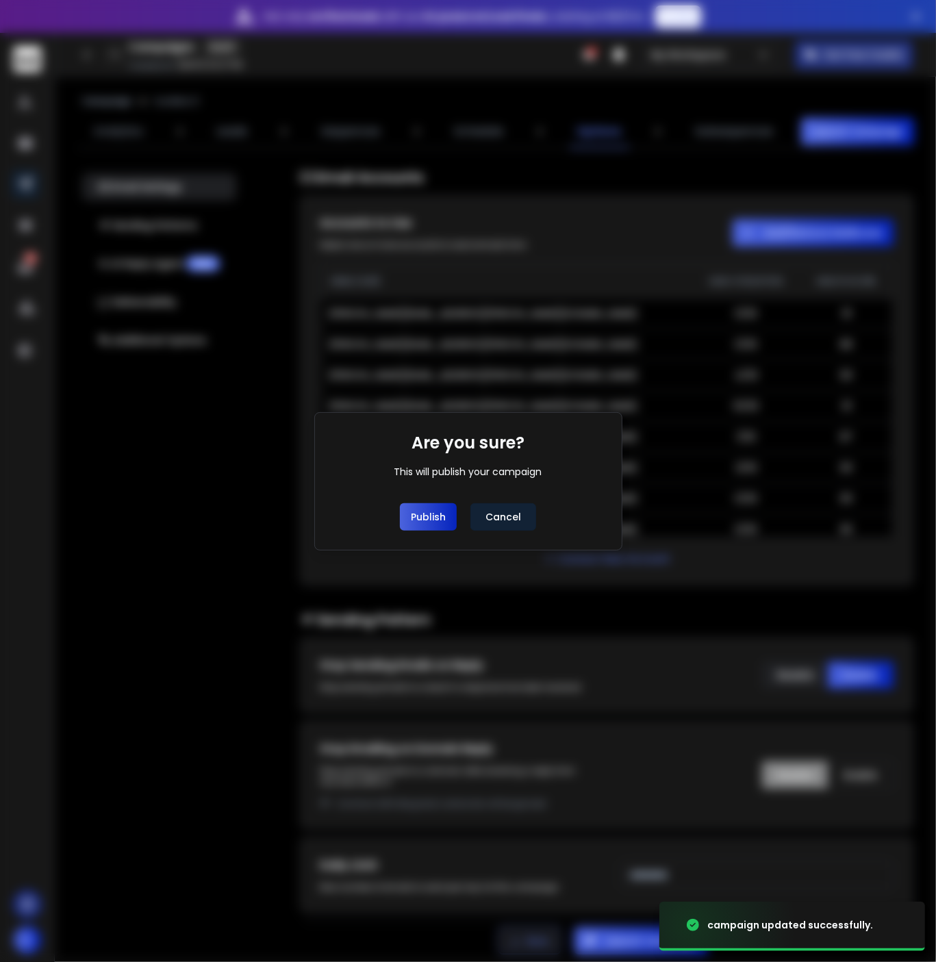
click at [425, 512] on button "Publish" at bounding box center [428, 516] width 57 height 27
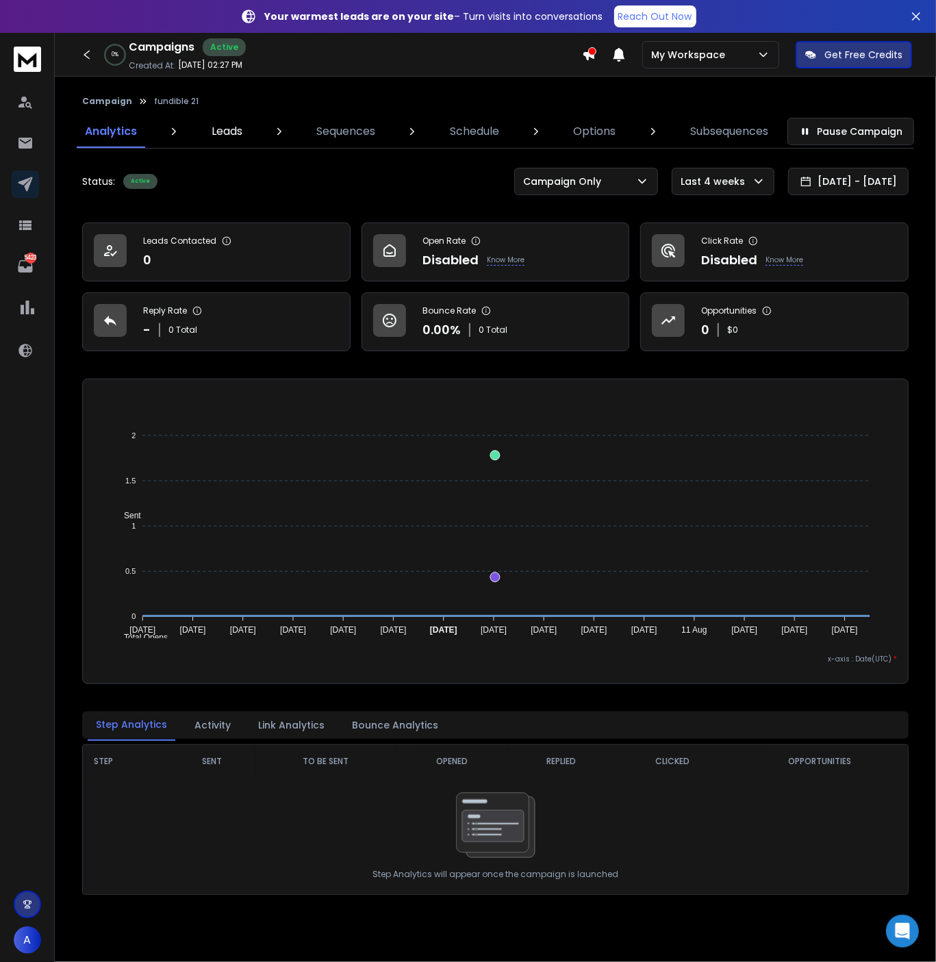
click at [233, 124] on p "Leads" at bounding box center [227, 131] width 31 height 16
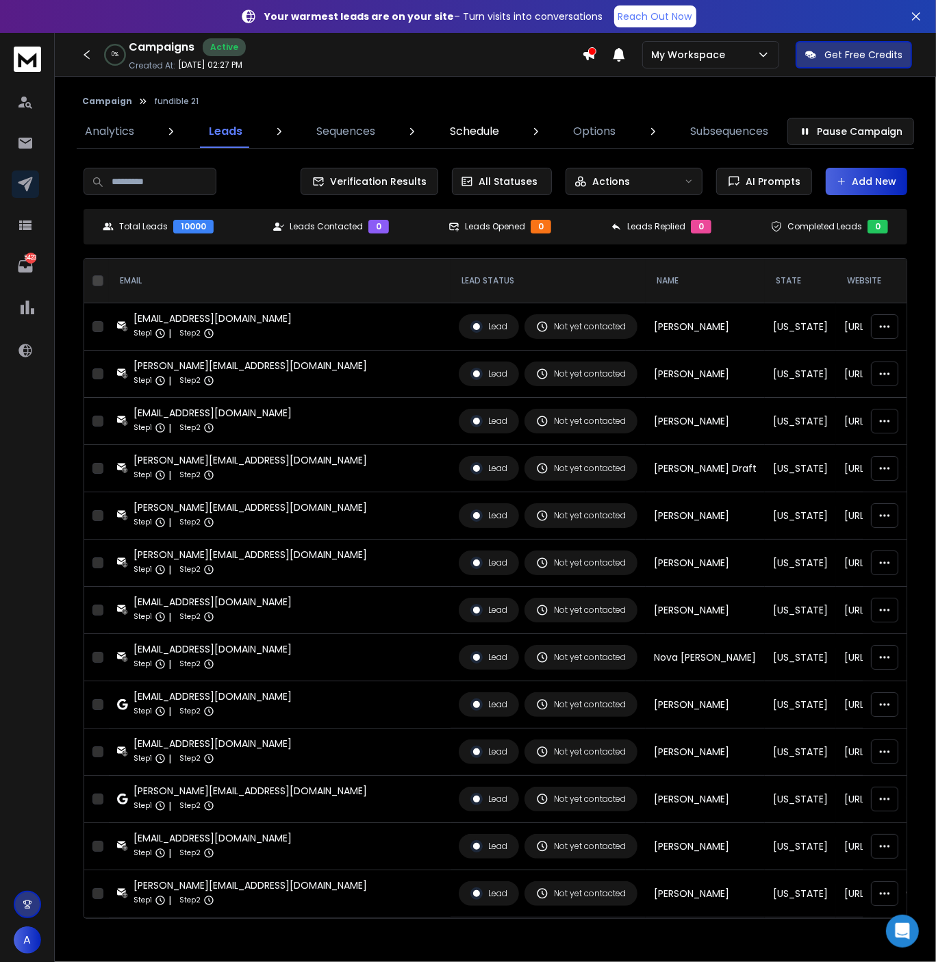
click at [469, 144] on link "Schedule" at bounding box center [475, 131] width 66 height 33
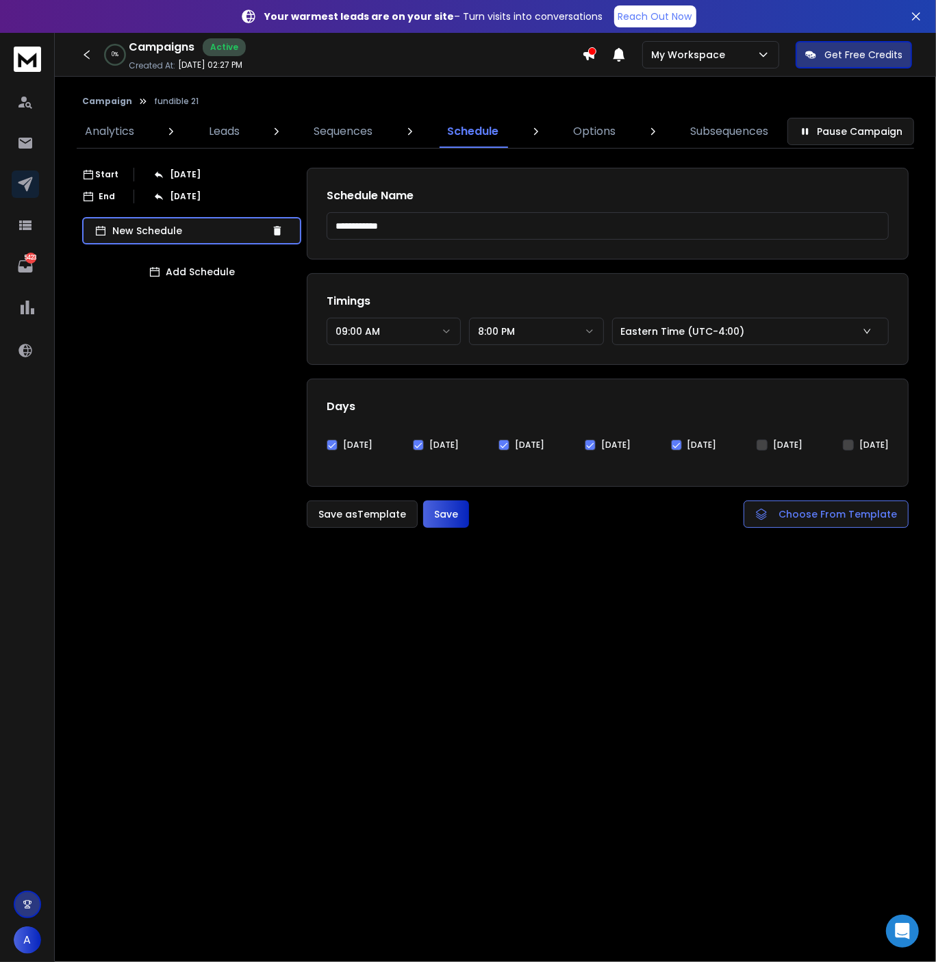
click at [585, 329] on icon "button" at bounding box center [589, 331] width 11 height 11
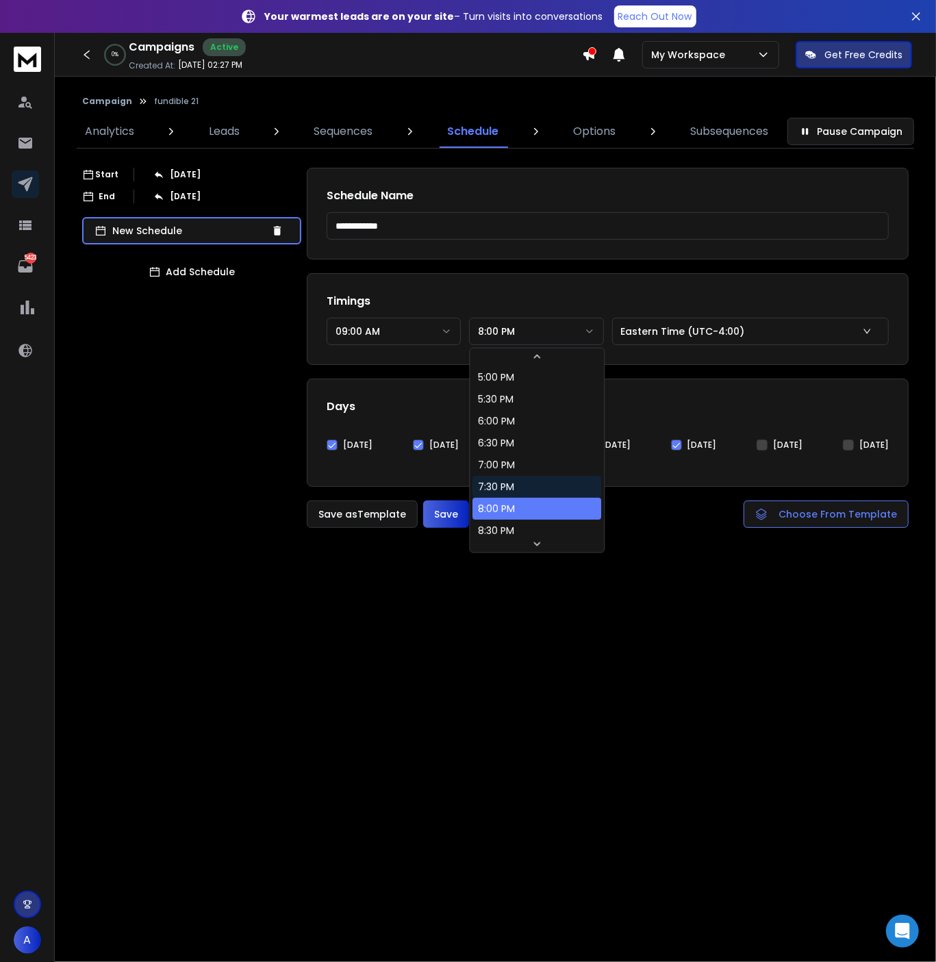
scroll to position [331, 0]
select select "********"
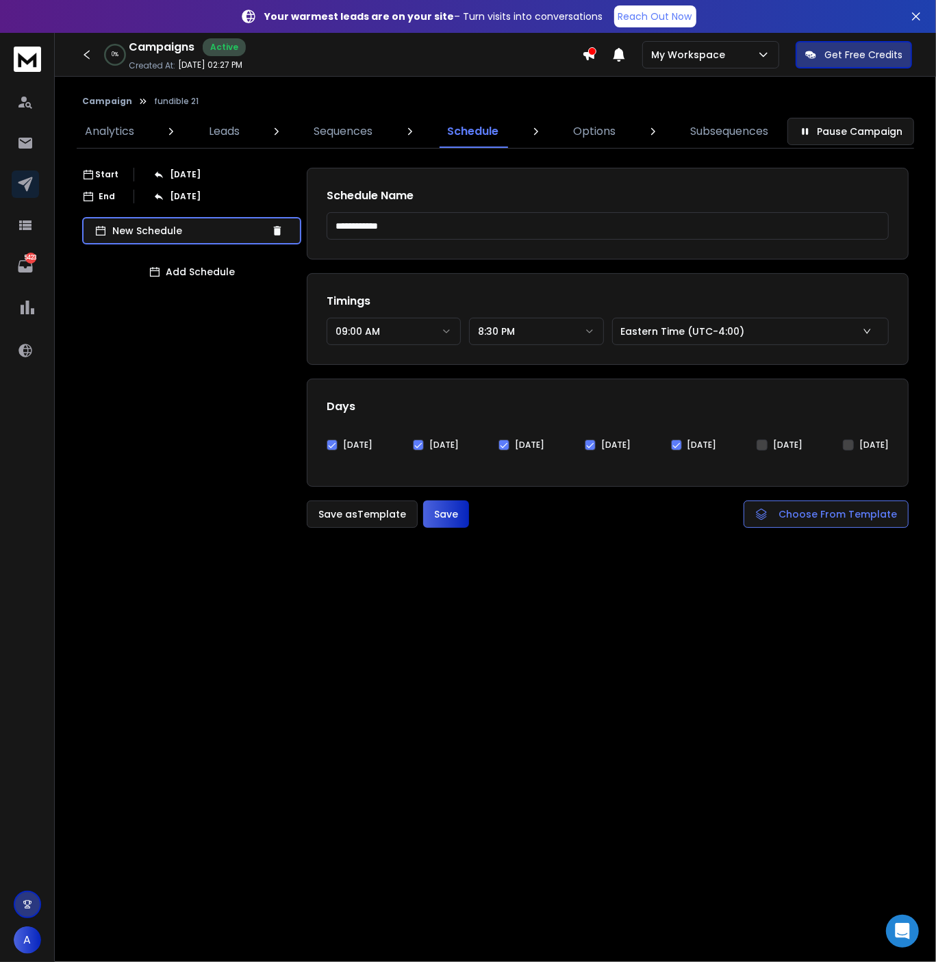
click at [452, 515] on button "Save" at bounding box center [446, 513] width 46 height 27
click at [107, 133] on p "Analytics" at bounding box center [109, 131] width 49 height 16
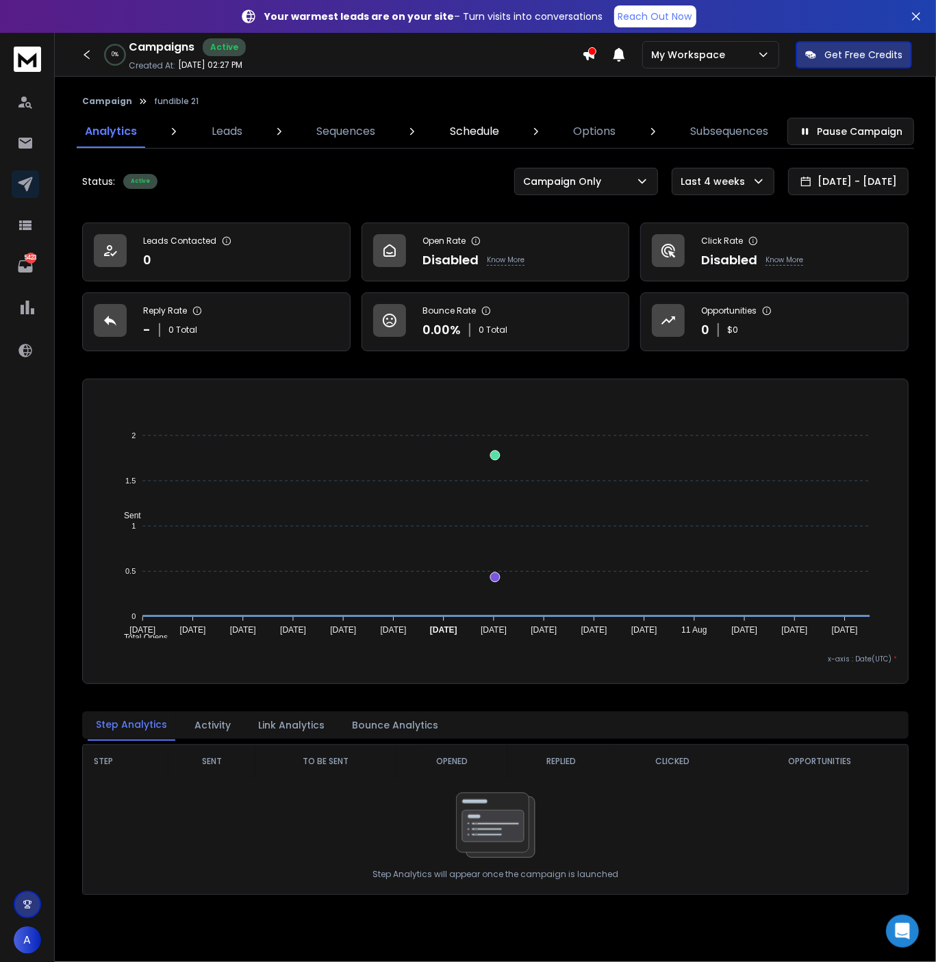
click at [507, 136] on link "Schedule" at bounding box center [475, 131] width 66 height 33
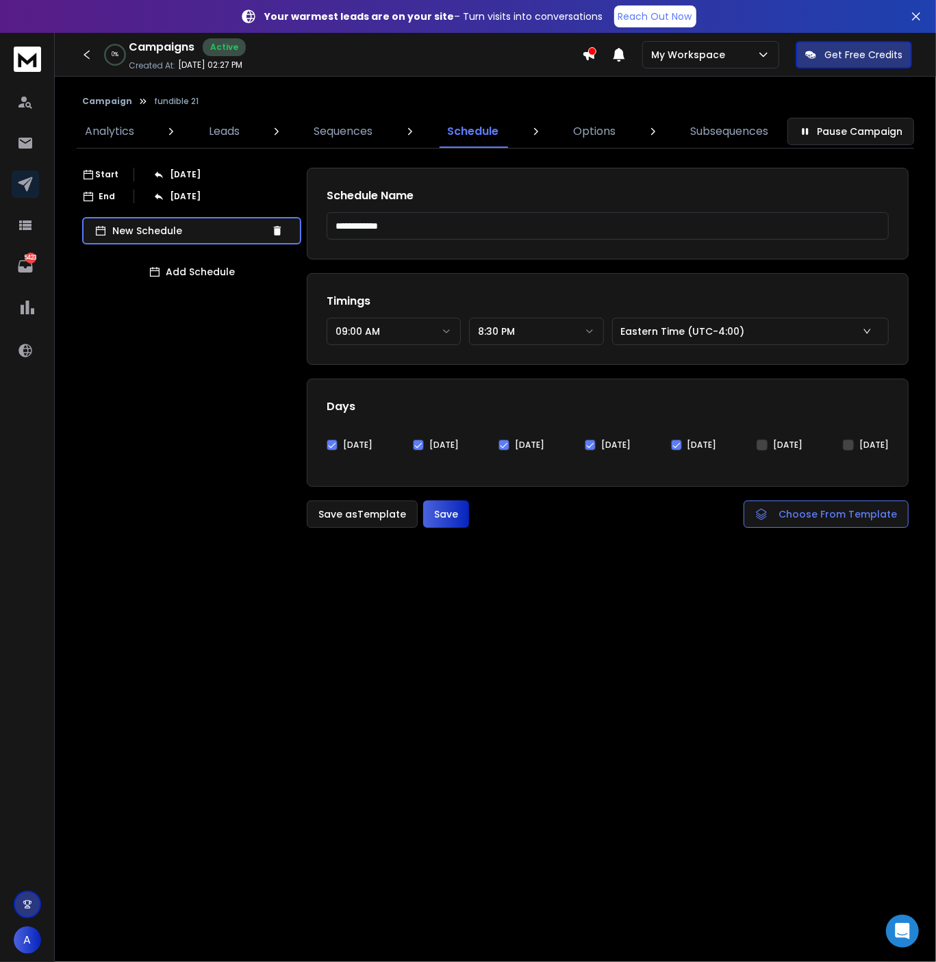
click at [144, 132] on div "Analytics Leads Sequences Schedule Options Subsequences" at bounding box center [427, 131] width 700 height 33
click at [128, 132] on p "Analytics" at bounding box center [109, 131] width 49 height 16
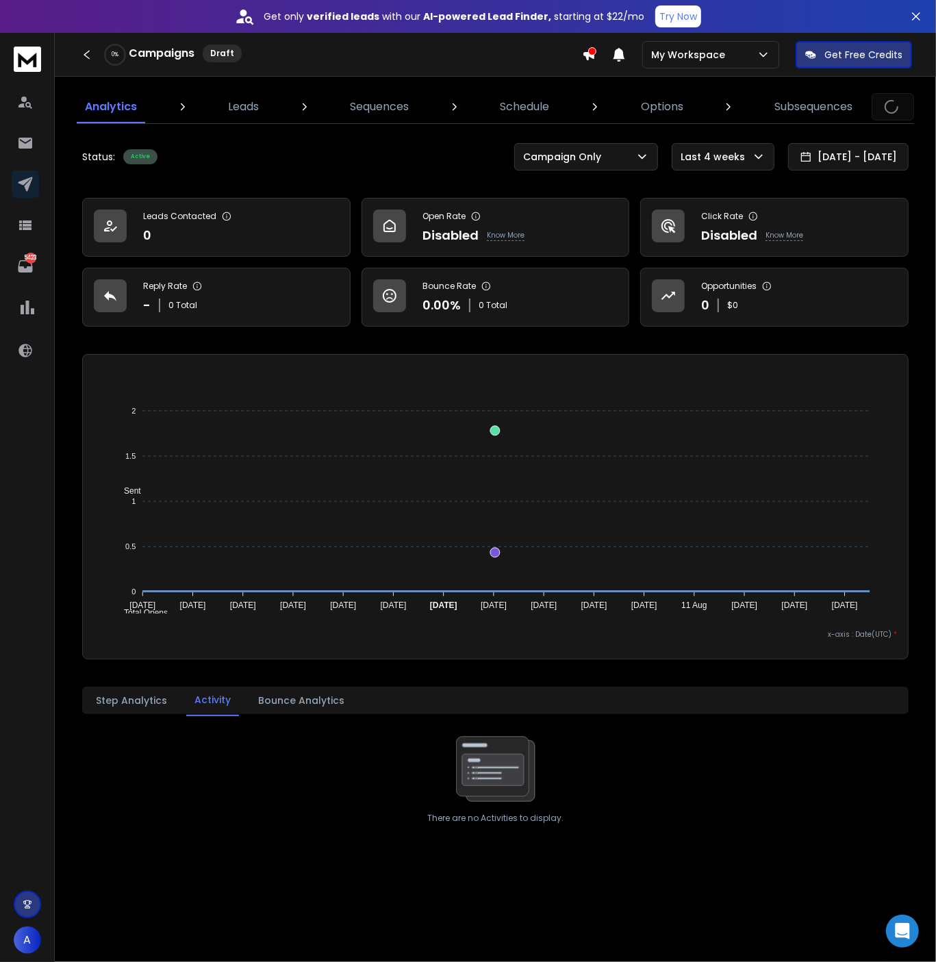
click at [218, 697] on button "Activity" at bounding box center [212, 700] width 53 height 31
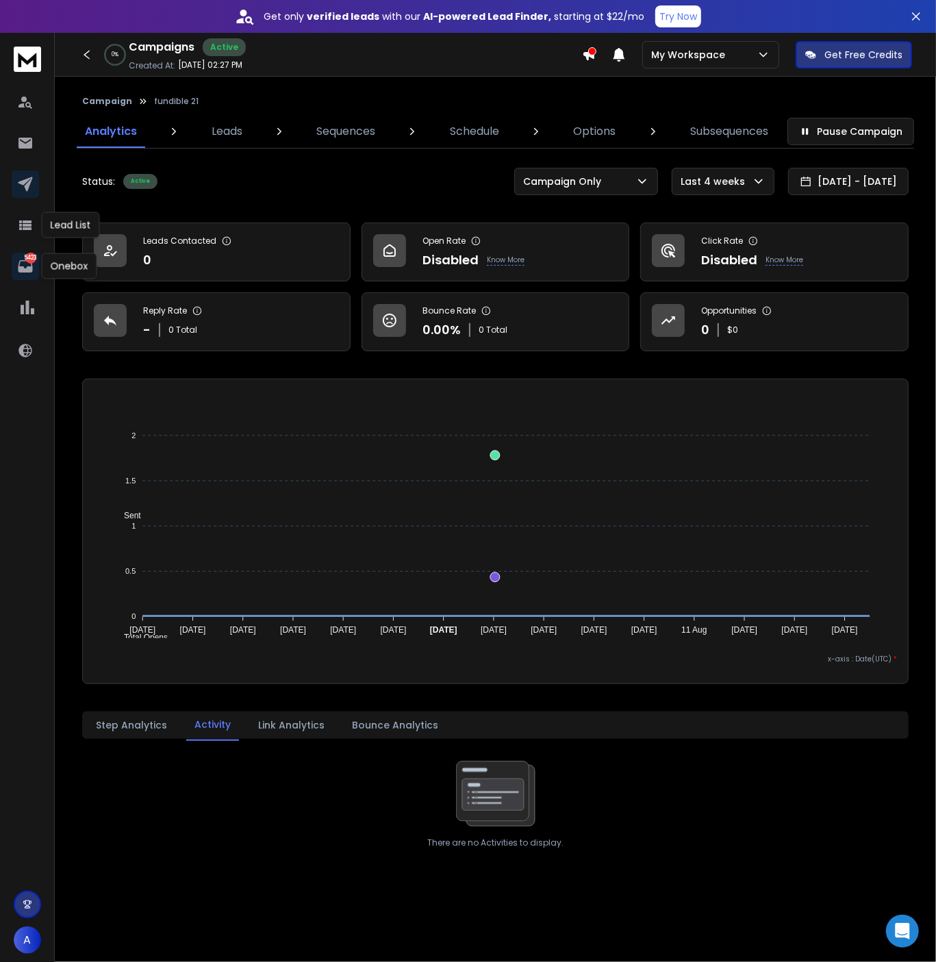
click at [40, 264] on body "Get only verified leads with our AI-powered Lead Finder, starting at $22/mo Try…" at bounding box center [468, 481] width 936 height 962
click at [29, 266] on icon at bounding box center [25, 266] width 14 height 12
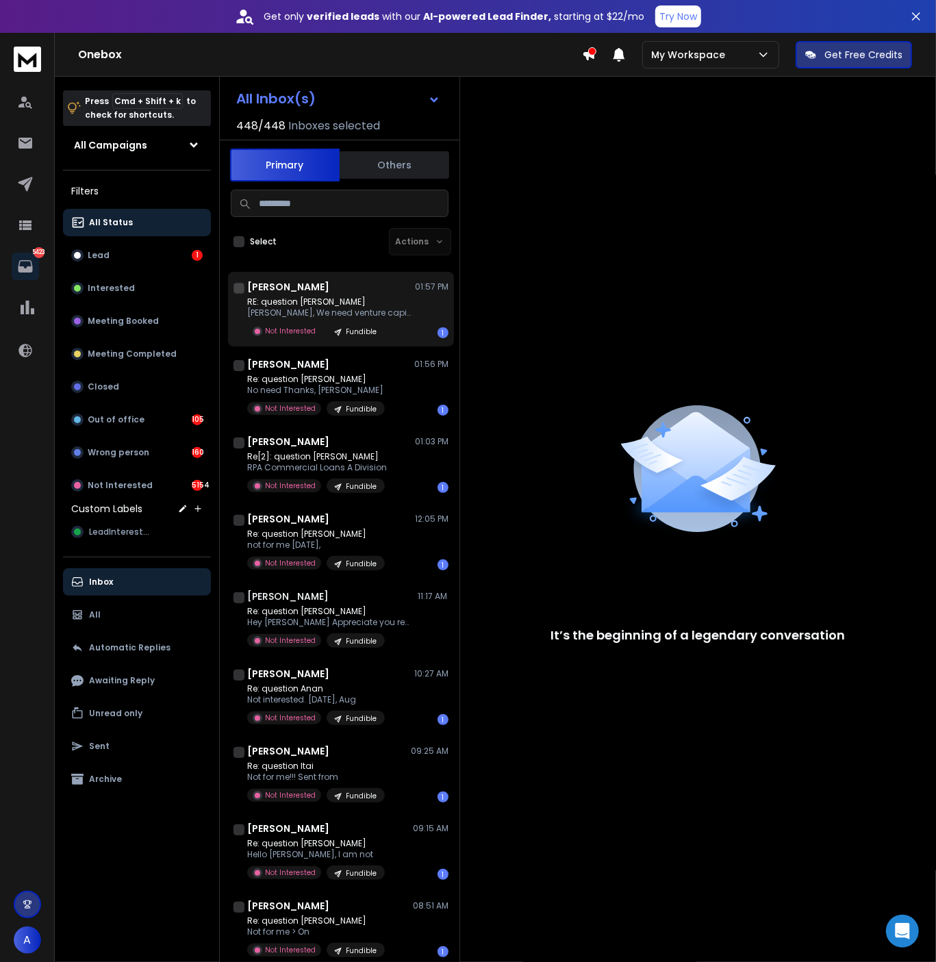
click at [356, 303] on p "RE: question [PERSON_NAME]" at bounding box center [329, 301] width 164 height 11
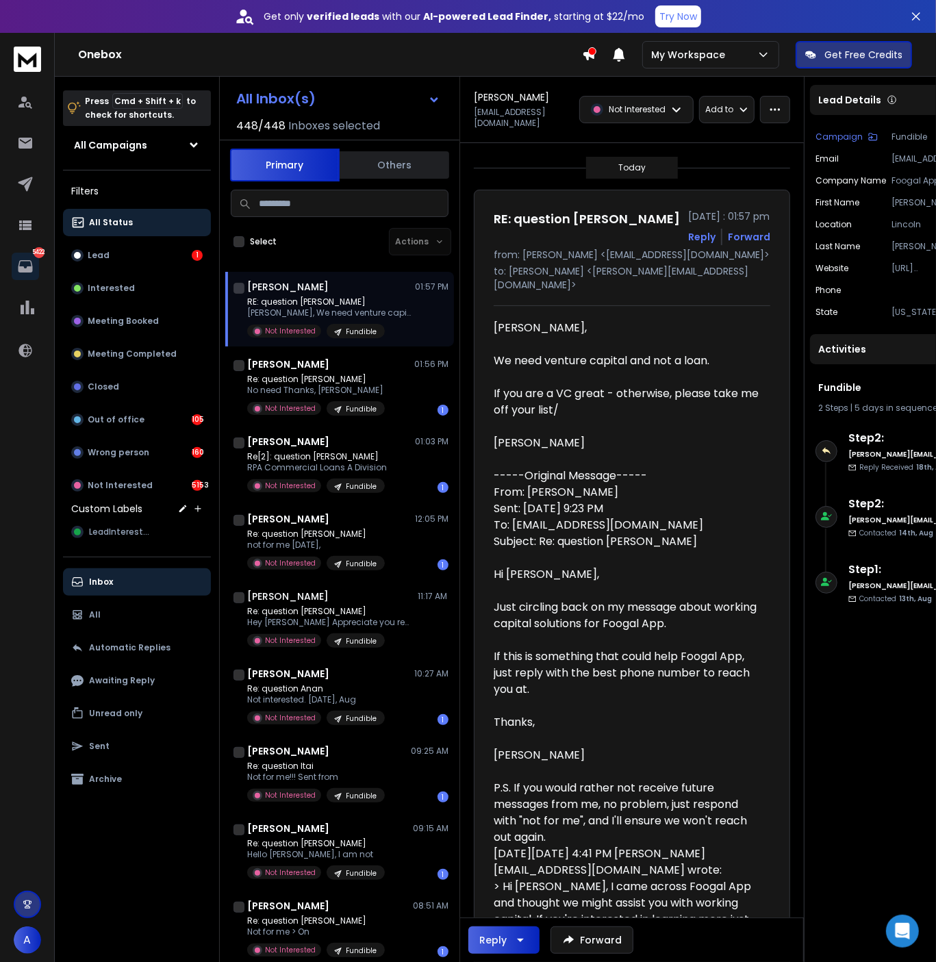
click at [639, 248] on p "from: [PERSON_NAME] <[EMAIL_ADDRESS][DOMAIN_NAME]>" at bounding box center [632, 255] width 277 height 14
drag, startPoint x: 639, startPoint y: 248, endPoint x: 673, endPoint y: 248, distance: 34.2
click at [673, 248] on p "from: [PERSON_NAME] <[EMAIL_ADDRESS][DOMAIN_NAME]>" at bounding box center [632, 255] width 277 height 14
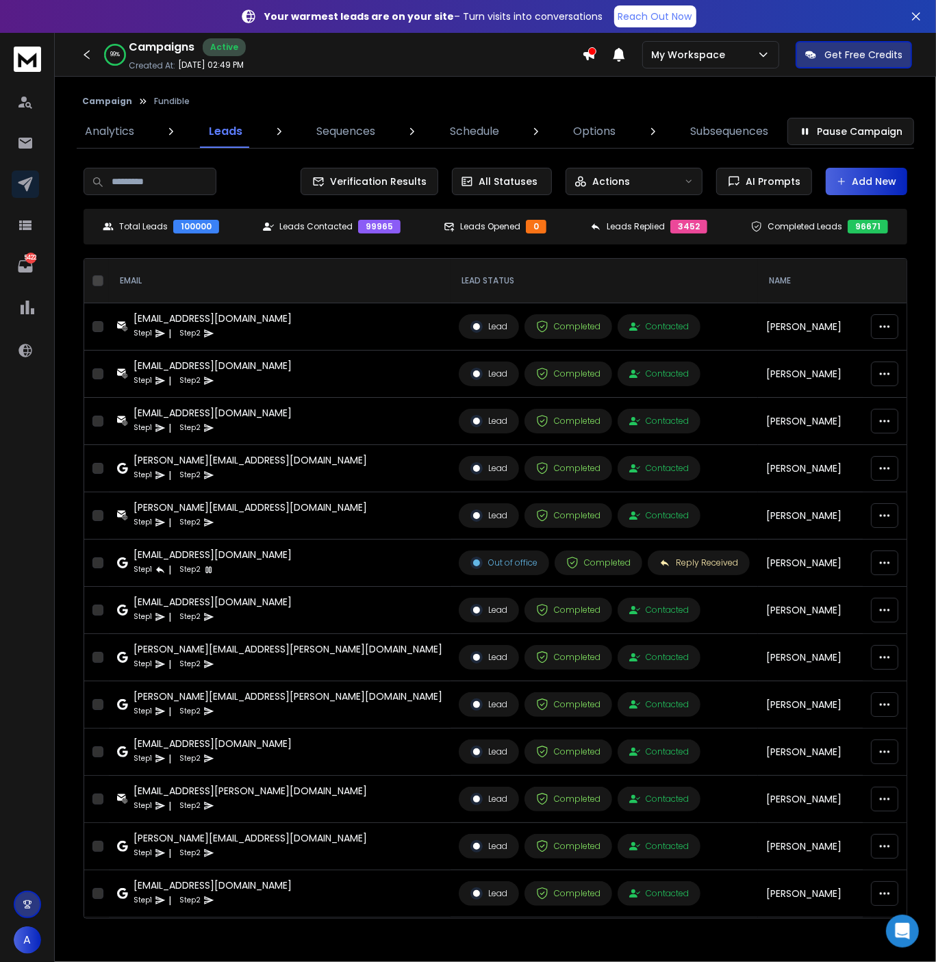
click at [88, 99] on button "Campaign" at bounding box center [107, 101] width 50 height 11
